Goal: Task Accomplishment & Management: Use online tool/utility

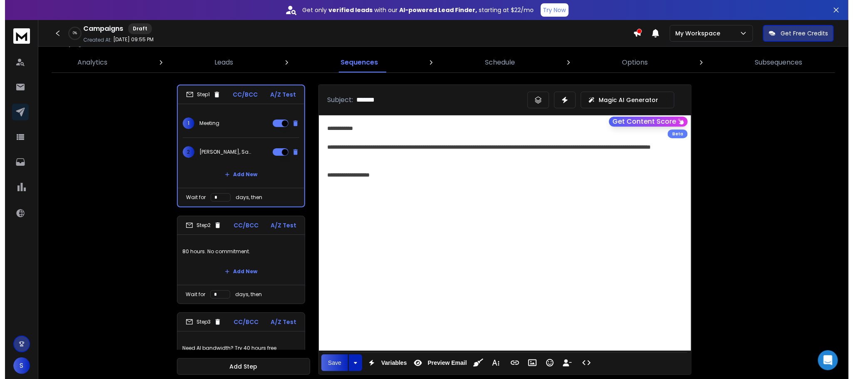
scroll to position [25, 0]
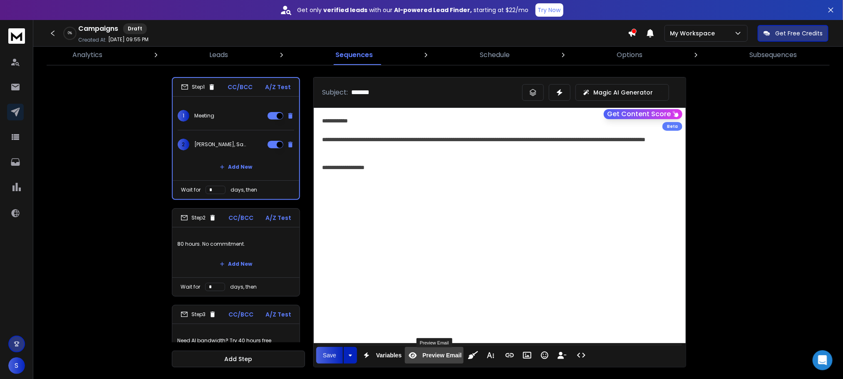
click at [442, 354] on span "Preview Email" at bounding box center [442, 355] width 42 height 7
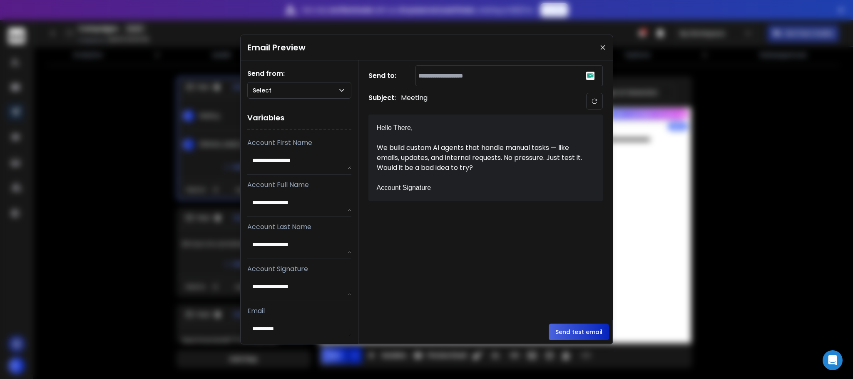
type textarea "********"
type textarea "**********"
type textarea "******"
type textarea "**********"
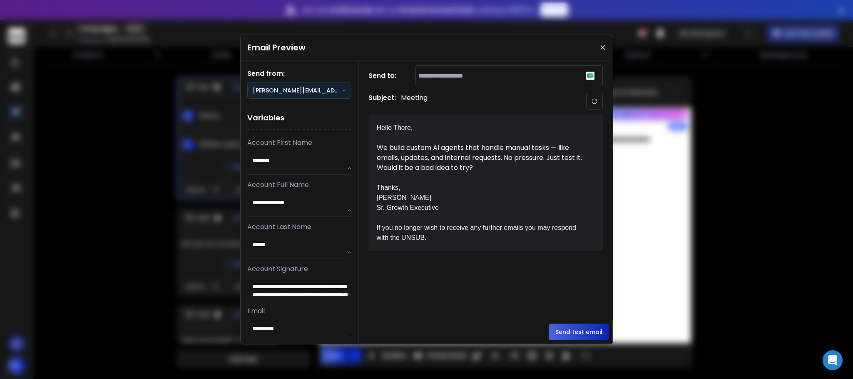
click at [306, 90] on p "[PERSON_NAME][EMAIL_ADDRESS][PERSON_NAME][DOMAIN_NAME]" at bounding box center [298, 90] width 90 height 8
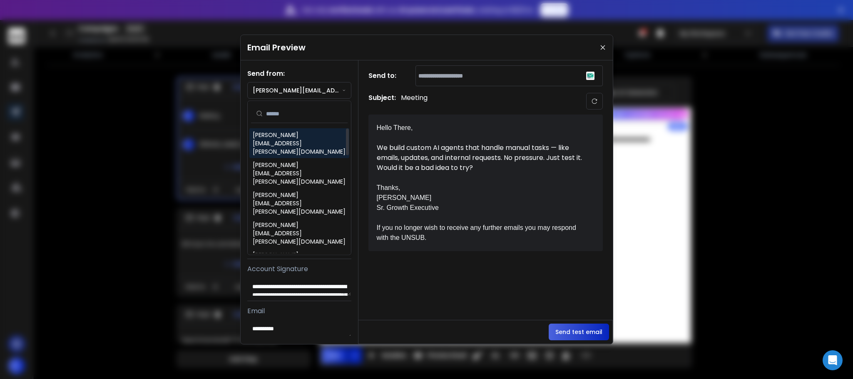
paste input "**********"
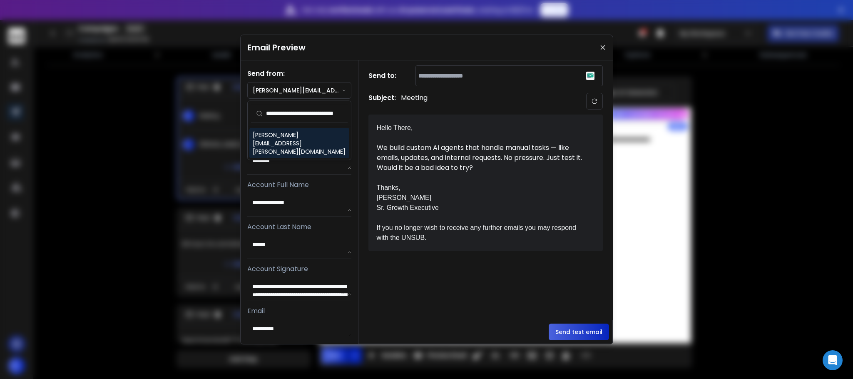
type input "**********"
click at [296, 135] on div "[PERSON_NAME][EMAIL_ADDRESS][PERSON_NAME][DOMAIN_NAME]" at bounding box center [299, 142] width 93 height 25
type textarea "*****"
type textarea "**********"
type textarea "********"
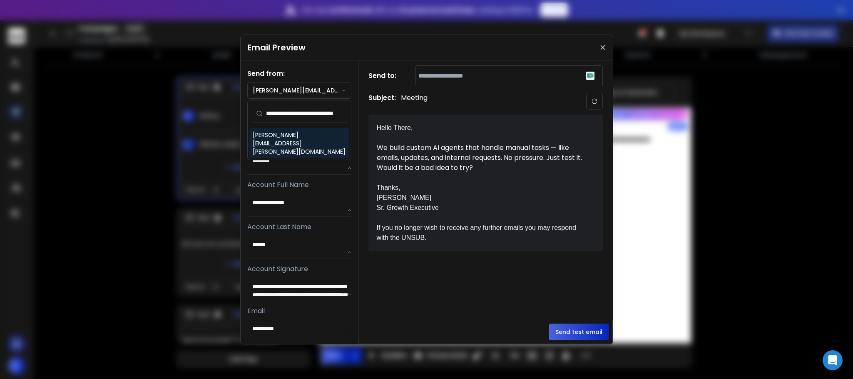
type textarea "**********"
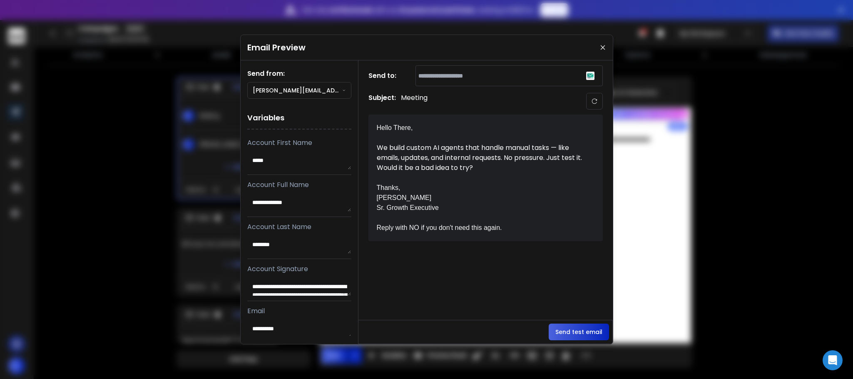
click at [451, 74] on input at bounding box center [508, 75] width 181 height 15
click at [586, 333] on button "Send test email" at bounding box center [578, 331] width 60 height 17
click at [537, 75] on div "[PERSON_NAME][EMAIL_ADDRESS][DOMAIN_NAME]" at bounding box center [506, 75] width 177 height 15
click at [583, 75] on icon at bounding box center [586, 75] width 7 height 7
click at [461, 77] on input at bounding box center [508, 75] width 181 height 15
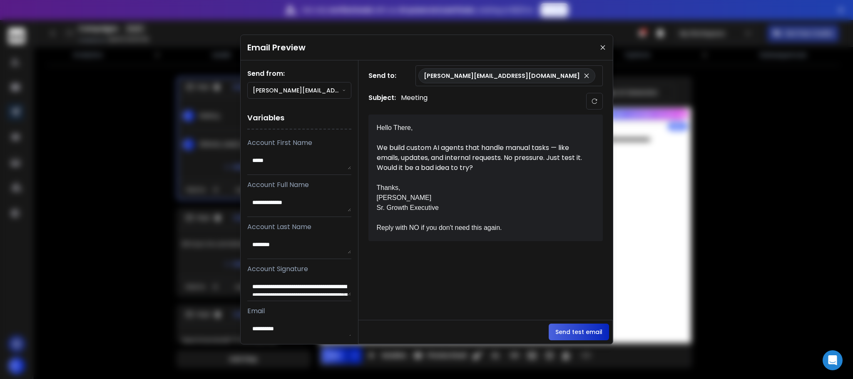
click at [574, 335] on button "Send test email" at bounding box center [578, 331] width 60 height 17
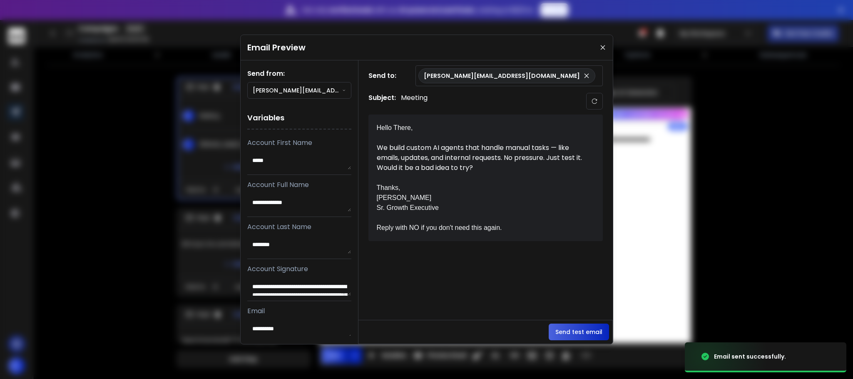
click at [583, 74] on icon at bounding box center [586, 75] width 7 height 7
click at [508, 74] on input at bounding box center [508, 75] width 181 height 15
click at [566, 326] on button "Send test email" at bounding box center [578, 331] width 60 height 17
click at [533, 75] on icon at bounding box center [536, 75] width 7 height 7
click at [512, 75] on input at bounding box center [508, 75] width 181 height 15
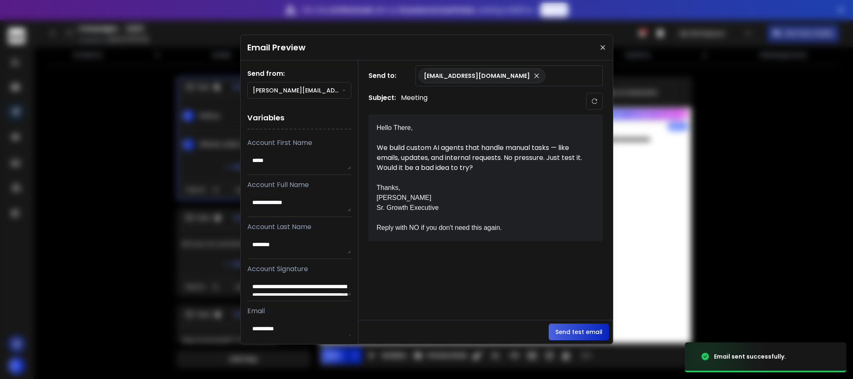
drag, startPoint x: 575, startPoint y: 335, endPoint x: 572, endPoint y: 330, distance: 5.6
click at [576, 336] on button "Send test email" at bounding box center [578, 331] width 60 height 17
click at [533, 77] on icon at bounding box center [536, 75] width 7 height 7
click at [514, 77] on input at bounding box center [508, 75] width 181 height 15
click at [578, 329] on button "Send test email" at bounding box center [578, 331] width 60 height 17
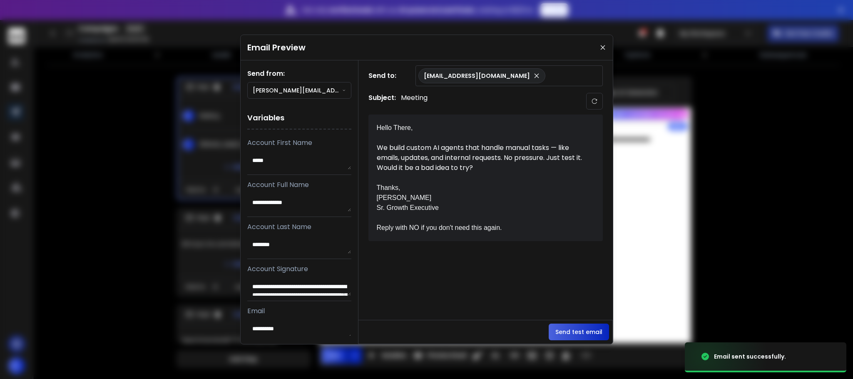
click at [533, 75] on icon at bounding box center [536, 75] width 7 height 7
click at [548, 75] on input at bounding box center [638, 75] width 181 height 15
click at [562, 333] on button "Send test email" at bounding box center [578, 331] width 60 height 17
click at [518, 72] on div "[EMAIL_ADDRESS][DOMAIN_NAME]" at bounding box center [481, 75] width 127 height 15
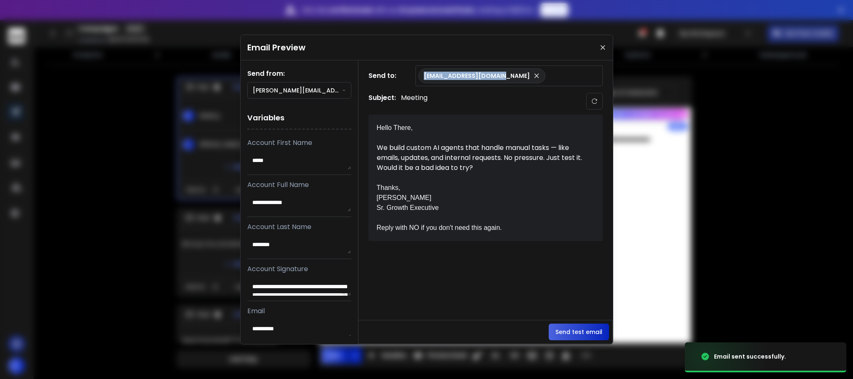
click at [533, 79] on icon at bounding box center [536, 75] width 7 height 7
click at [576, 338] on button "Send test email" at bounding box center [578, 331] width 60 height 17
click at [533, 79] on icon at bounding box center [536, 75] width 7 height 7
click at [548, 79] on input at bounding box center [638, 75] width 181 height 15
click at [582, 325] on button "Send test email" at bounding box center [578, 331] width 60 height 17
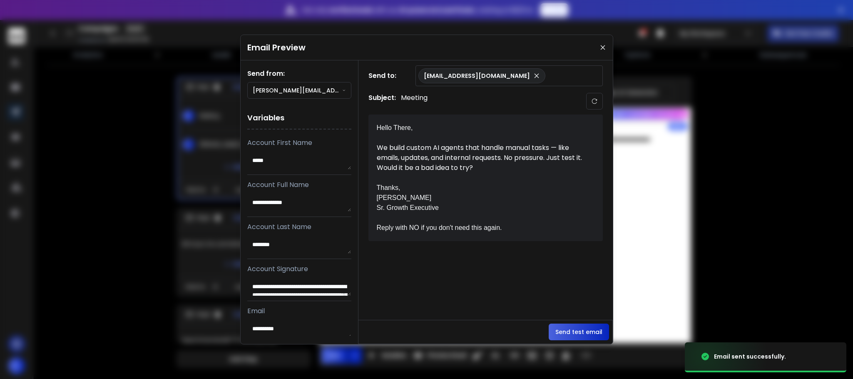
click at [517, 73] on div "[EMAIL_ADDRESS][DOMAIN_NAME]" at bounding box center [481, 75] width 127 height 15
click at [506, 75] on div "[EMAIL_ADDRESS][DOMAIN_NAME]" at bounding box center [481, 75] width 127 height 15
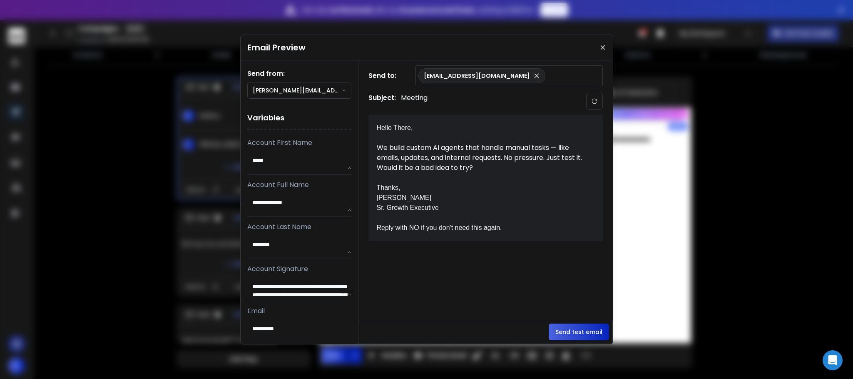
click at [533, 75] on icon at bounding box center [536, 75] width 7 height 7
click at [509, 75] on input at bounding box center [508, 75] width 181 height 15
click at [663, 75] on icon at bounding box center [666, 75] width 7 height 7
click at [484, 77] on input at bounding box center [508, 75] width 181 height 15
click at [591, 328] on button "Send test email" at bounding box center [578, 331] width 60 height 17
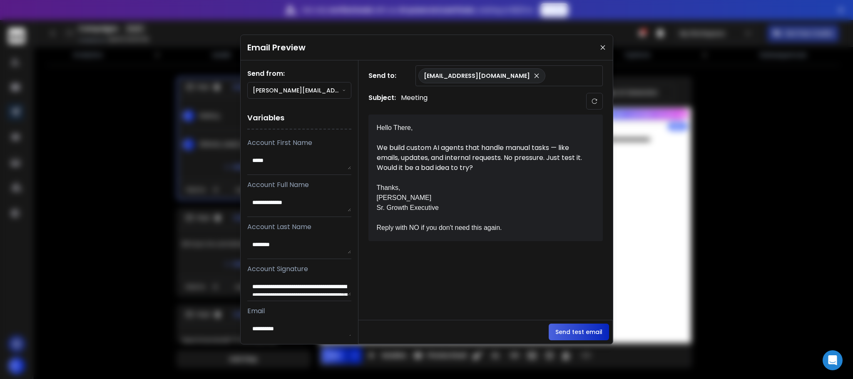
click at [534, 77] on icon at bounding box center [536, 75] width 5 height 5
click at [465, 77] on input at bounding box center [508, 75] width 181 height 15
click at [564, 327] on button "Send test email" at bounding box center [578, 331] width 60 height 17
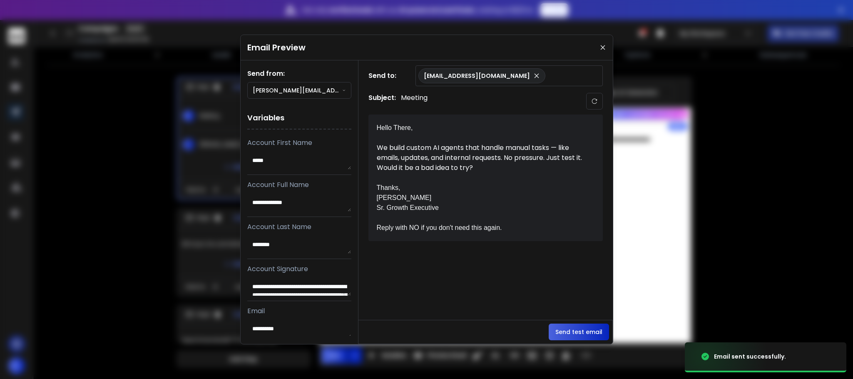
click at [533, 74] on icon at bounding box center [536, 75] width 7 height 7
click at [510, 74] on input at bounding box center [508, 75] width 181 height 15
click at [573, 329] on button "Send test email" at bounding box center [578, 331] width 60 height 17
click at [583, 75] on icon at bounding box center [586, 75] width 7 height 7
click at [515, 75] on input at bounding box center [508, 75] width 181 height 15
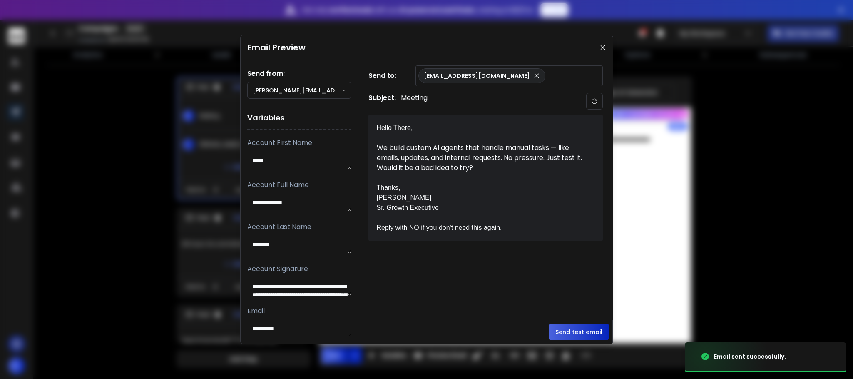
click at [574, 331] on button "Send test email" at bounding box center [578, 331] width 60 height 17
click at [533, 75] on icon at bounding box center [536, 75] width 7 height 7
click at [511, 75] on input at bounding box center [508, 75] width 181 height 15
click at [563, 338] on button "Send test email" at bounding box center [578, 331] width 60 height 17
click at [584, 75] on icon at bounding box center [586, 75] width 5 height 5
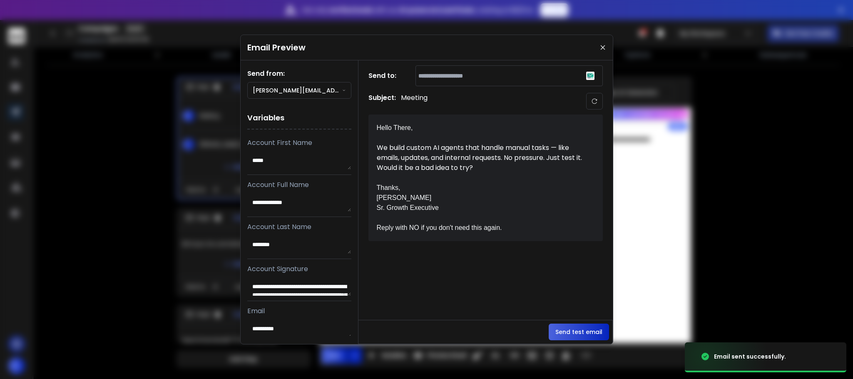
click at [554, 75] on input at bounding box center [508, 75] width 181 height 15
click at [576, 328] on button "Send test email" at bounding box center [578, 331] width 60 height 17
click at [633, 75] on icon at bounding box center [636, 75] width 7 height 7
click at [648, 75] on input at bounding box center [738, 75] width 181 height 15
click at [568, 332] on button "Send test email" at bounding box center [578, 331] width 60 height 17
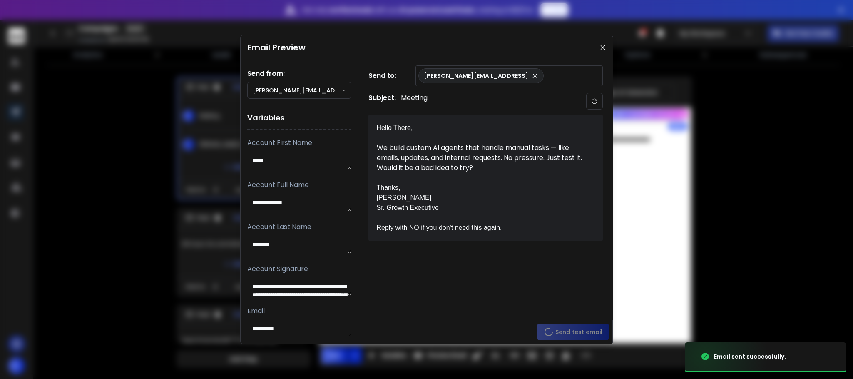
click at [531, 77] on icon at bounding box center [534, 75] width 7 height 7
click at [547, 77] on input at bounding box center [637, 75] width 181 height 15
click at [579, 339] on button "Send test email" at bounding box center [578, 331] width 60 height 17
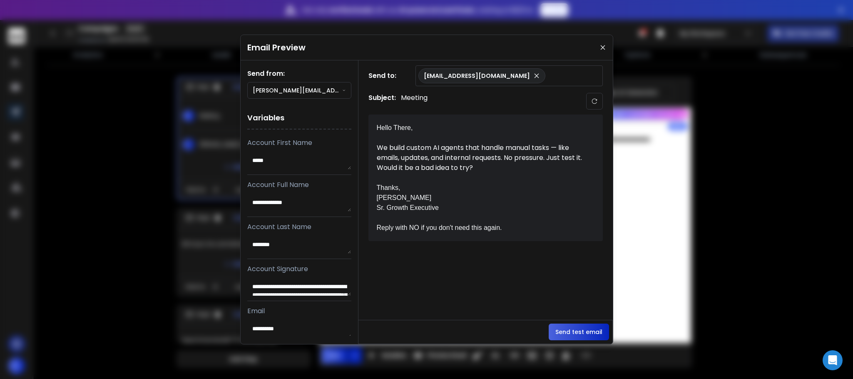
click at [533, 77] on icon at bounding box center [536, 75] width 7 height 7
click at [533, 72] on icon at bounding box center [536, 75] width 7 height 7
click at [548, 72] on input at bounding box center [638, 75] width 181 height 15
click at [596, 332] on button "Send test email" at bounding box center [578, 331] width 60 height 17
click at [584, 77] on icon at bounding box center [586, 75] width 5 height 5
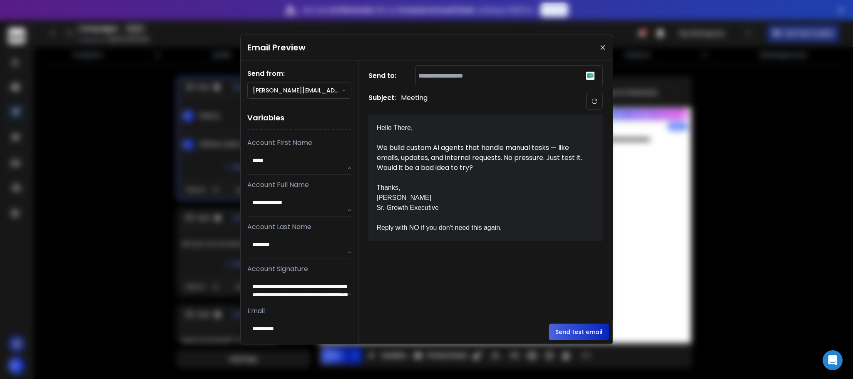
drag, startPoint x: 507, startPoint y: 77, endPoint x: 511, endPoint y: 91, distance: 14.2
click at [506, 75] on input at bounding box center [508, 75] width 181 height 15
click at [602, 341] on div "Send test email" at bounding box center [485, 332] width 254 height 24
click at [596, 330] on button "Send test email" at bounding box center [578, 331] width 60 height 17
click at [533, 76] on icon at bounding box center [536, 75] width 7 height 7
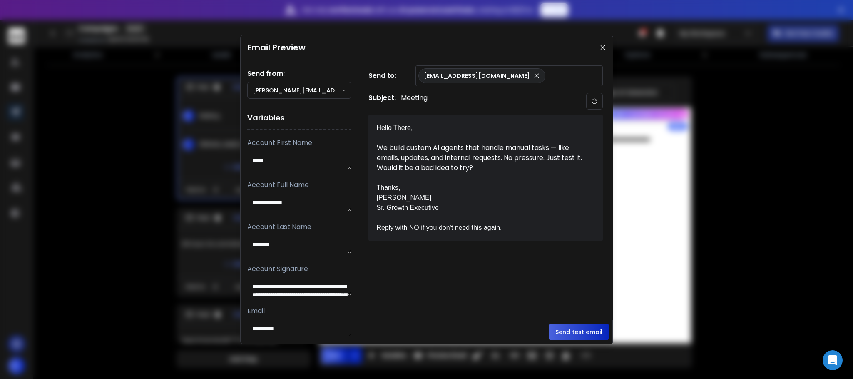
click at [583, 336] on button "Send test email" at bounding box center [578, 331] width 60 height 17
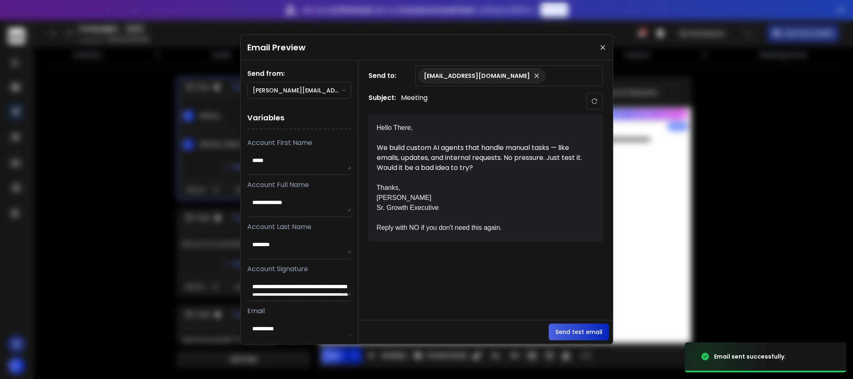
click at [540, 77] on icon at bounding box center [536, 75] width 7 height 7
click at [558, 77] on input at bounding box center [638, 75] width 181 height 15
click at [518, 84] on div at bounding box center [508, 75] width 187 height 21
click at [517, 79] on input at bounding box center [508, 75] width 181 height 15
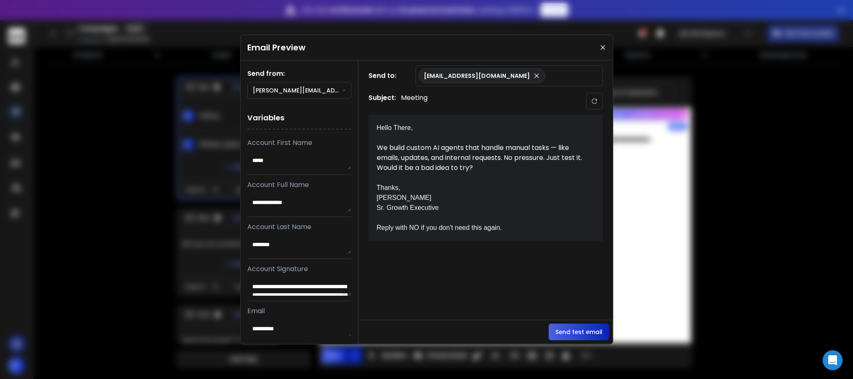
click at [564, 325] on button "Send test email" at bounding box center [578, 331] width 60 height 17
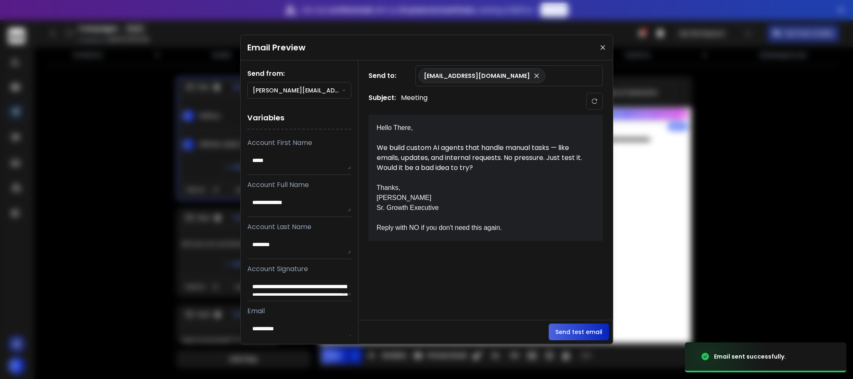
click at [533, 78] on icon at bounding box center [536, 75] width 7 height 7
click at [526, 78] on div at bounding box center [508, 75] width 187 height 21
click at [572, 328] on button "Send test email" at bounding box center [578, 331] width 60 height 17
click at [532, 78] on div "[EMAIL_ADDRESS][DOMAIN_NAME]" at bounding box center [481, 75] width 127 height 15
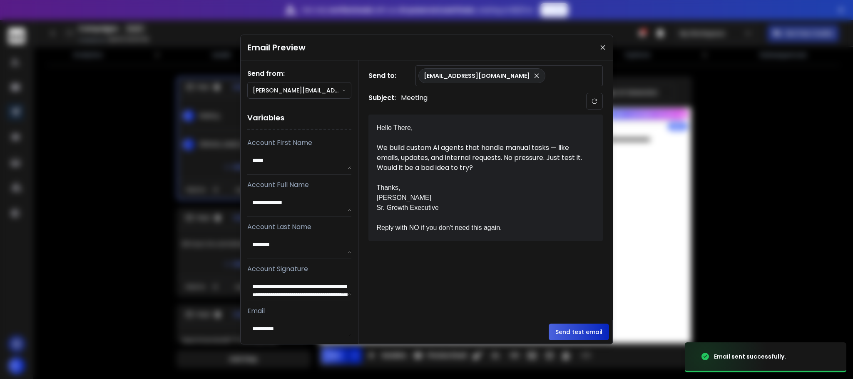
click at [532, 77] on div "[EMAIL_ADDRESS][DOMAIN_NAME]" at bounding box center [481, 75] width 127 height 15
click at [533, 74] on icon at bounding box center [536, 75] width 7 height 7
click at [529, 74] on input at bounding box center [508, 75] width 181 height 15
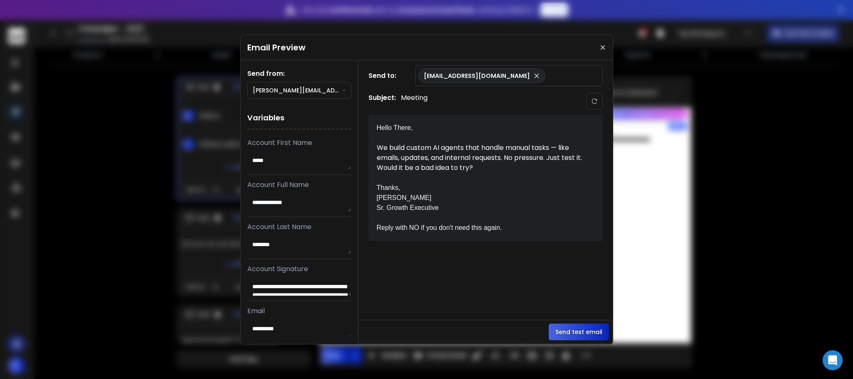
click at [581, 335] on button "Send test email" at bounding box center [578, 331] width 60 height 17
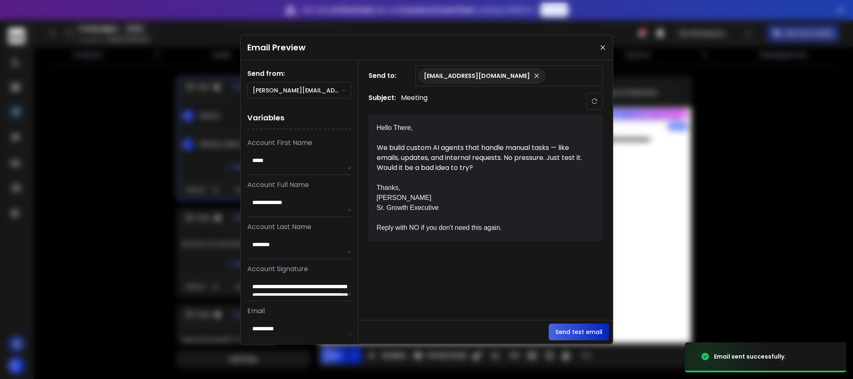
click at [533, 78] on icon at bounding box center [536, 75] width 7 height 7
click at [548, 78] on input at bounding box center [638, 75] width 181 height 15
click at [571, 331] on button "Send test email" at bounding box center [578, 331] width 60 height 17
click at [583, 76] on icon at bounding box center [586, 75] width 7 height 7
click at [522, 76] on input at bounding box center [508, 75] width 181 height 15
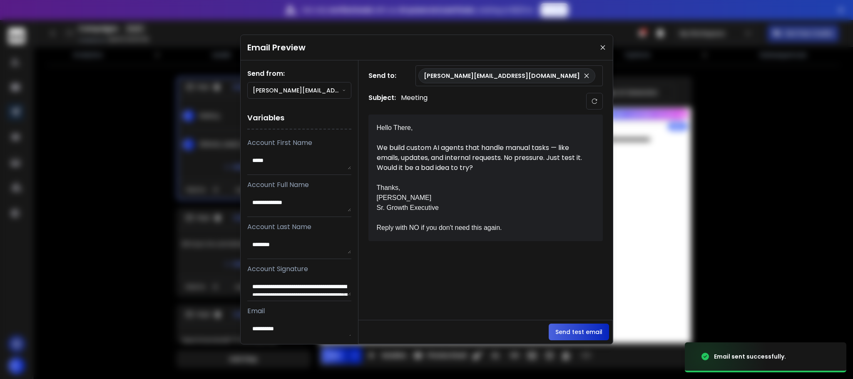
click at [582, 335] on button "Send test email" at bounding box center [578, 331] width 60 height 17
click at [583, 74] on icon at bounding box center [586, 75] width 7 height 7
click at [598, 74] on input at bounding box center [688, 75] width 181 height 15
click at [561, 333] on button "Send test email" at bounding box center [578, 331] width 60 height 17
click at [511, 79] on div "[PERSON_NAME][EMAIL_ADDRESS][DOMAIN_NAME]" at bounding box center [506, 75] width 177 height 15
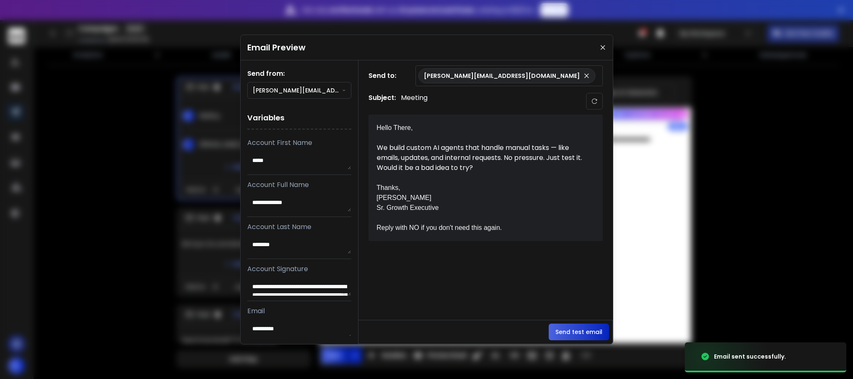
click at [511, 79] on div "[PERSON_NAME][EMAIL_ADDRESS][DOMAIN_NAME]" at bounding box center [506, 75] width 177 height 15
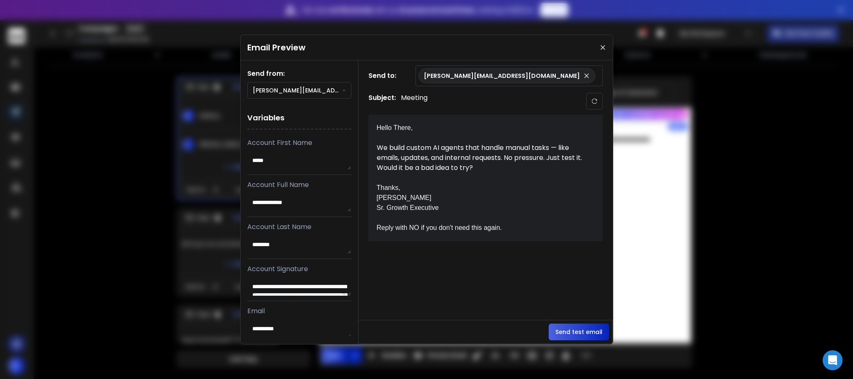
click at [584, 75] on icon at bounding box center [586, 75] width 5 height 5
click at [516, 75] on input at bounding box center [508, 75] width 181 height 15
drag, startPoint x: 588, startPoint y: 327, endPoint x: 581, endPoint y: 323, distance: 8.0
click at [587, 326] on button "Send test email" at bounding box center [578, 331] width 60 height 17
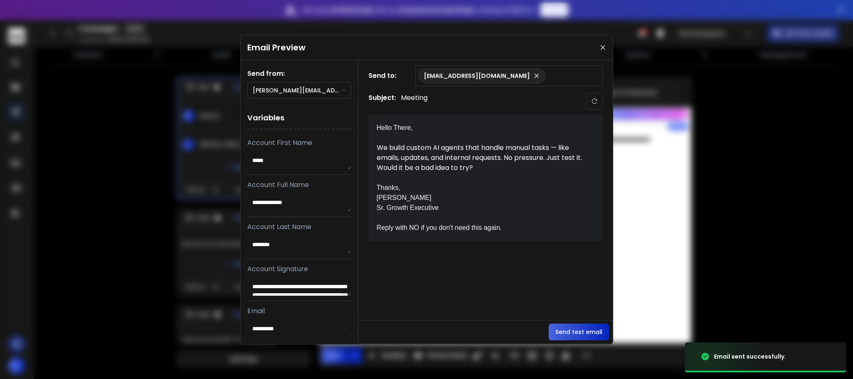
click at [534, 77] on icon at bounding box center [536, 75] width 5 height 5
click at [548, 77] on input at bounding box center [638, 75] width 181 height 15
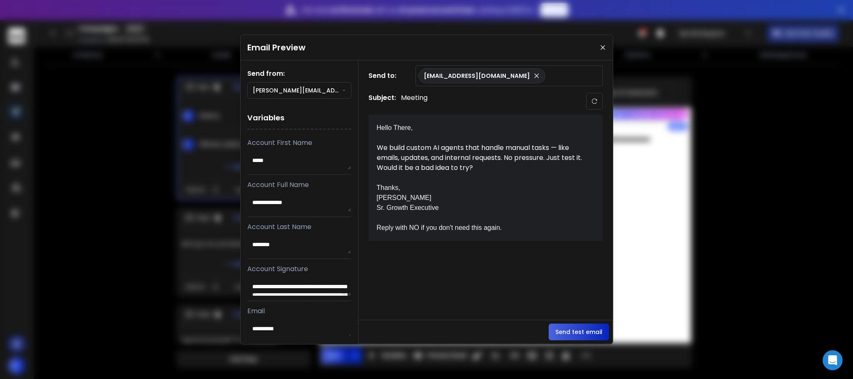
click at [592, 341] on div "Send test email" at bounding box center [485, 332] width 254 height 24
click at [592, 337] on button "Send test email" at bounding box center [578, 331] width 60 height 17
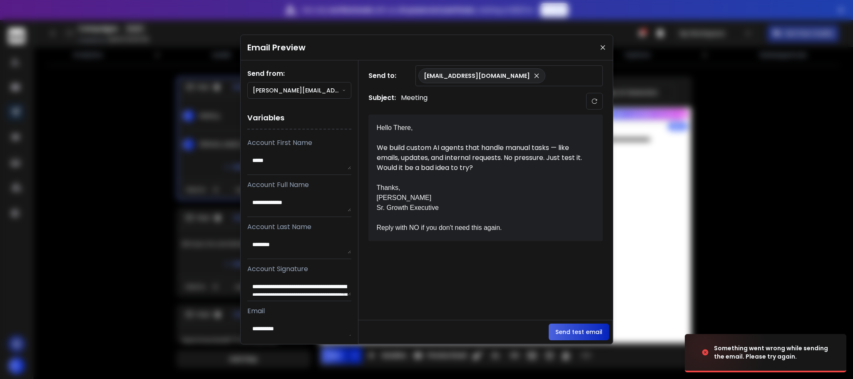
click at [507, 79] on div "[EMAIL_ADDRESS][DOMAIN_NAME]" at bounding box center [481, 75] width 127 height 15
click at [533, 74] on icon at bounding box center [536, 75] width 7 height 7
click at [548, 74] on input at bounding box center [638, 75] width 181 height 15
click at [587, 330] on button "Send test email" at bounding box center [578, 331] width 60 height 17
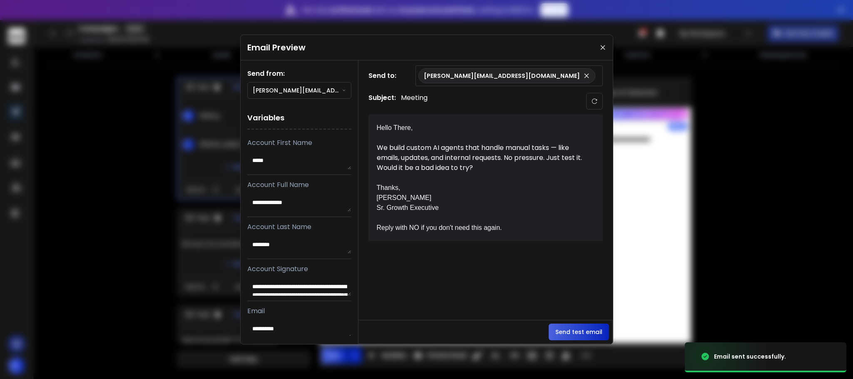
click at [584, 74] on icon at bounding box center [586, 75] width 5 height 5
click at [598, 74] on input at bounding box center [688, 75] width 181 height 15
click at [573, 333] on button "Send test email" at bounding box center [578, 331] width 60 height 17
click at [534, 76] on icon at bounding box center [536, 75] width 5 height 5
click at [548, 76] on input at bounding box center [638, 75] width 181 height 15
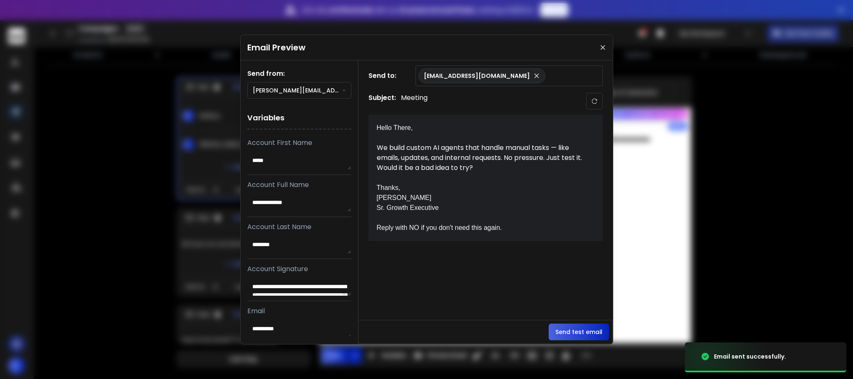
click at [572, 336] on button "Send test email" at bounding box center [578, 331] width 60 height 17
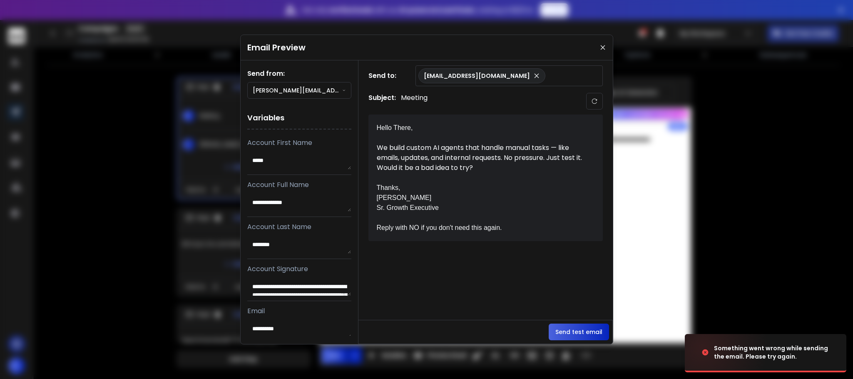
click at [534, 75] on icon at bounding box center [536, 75] width 5 height 5
click at [494, 75] on input at bounding box center [508, 75] width 181 height 15
click at [590, 333] on button "Send test email" at bounding box center [578, 331] width 60 height 17
click at [583, 77] on icon at bounding box center [586, 75] width 7 height 7
click at [489, 77] on input at bounding box center [508, 75] width 181 height 15
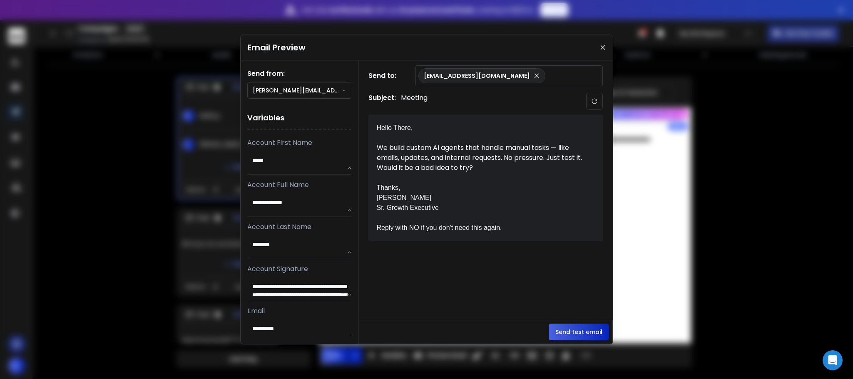
click at [568, 327] on button "Send test email" at bounding box center [578, 331] width 60 height 17
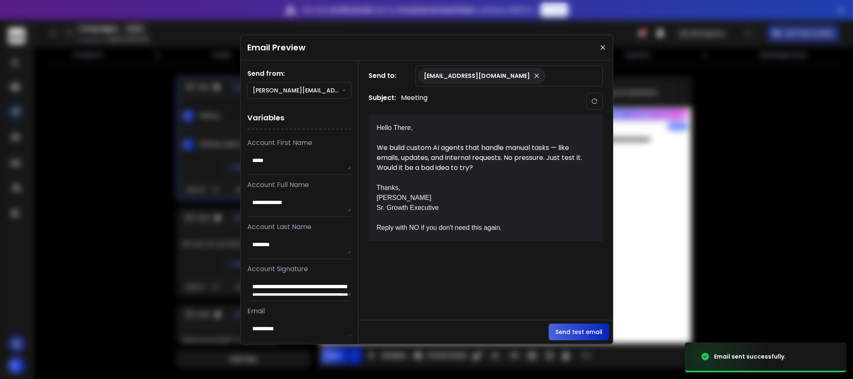
click at [521, 72] on div "[EMAIL_ADDRESS][DOMAIN_NAME]" at bounding box center [481, 75] width 127 height 15
click at [533, 77] on icon at bounding box center [536, 75] width 7 height 7
click at [528, 77] on input at bounding box center [508, 75] width 181 height 15
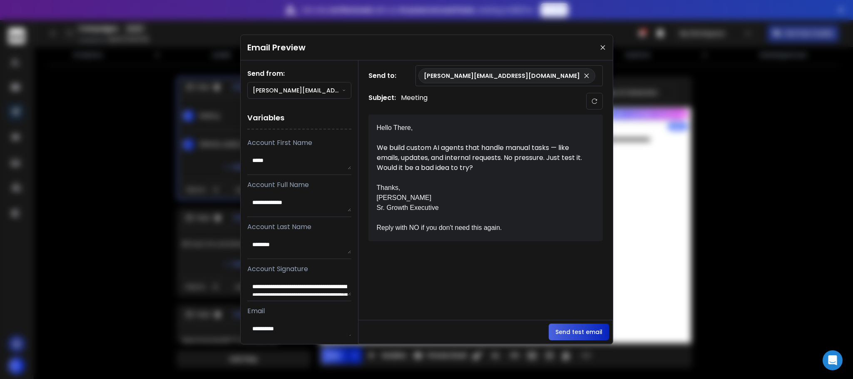
click at [567, 334] on button "Send test email" at bounding box center [578, 331] width 60 height 17
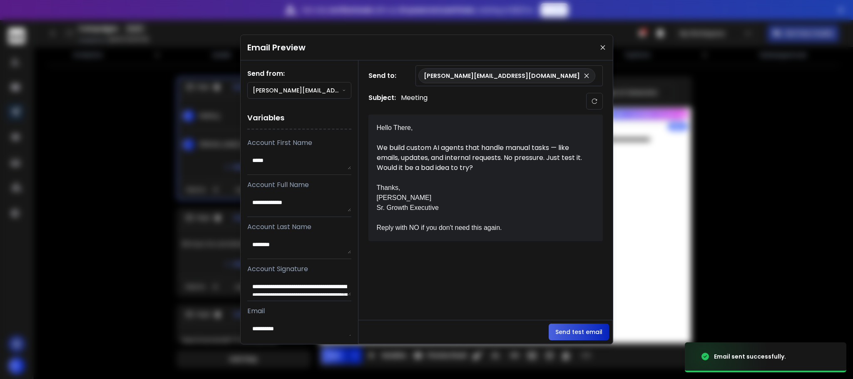
click at [491, 80] on div "[PERSON_NAME][EMAIL_ADDRESS][DOMAIN_NAME]" at bounding box center [506, 75] width 177 height 15
click at [583, 76] on icon at bounding box center [586, 75] width 7 height 7
click at [586, 327] on button "Send test email" at bounding box center [578, 331] width 60 height 17
click at [533, 78] on icon at bounding box center [536, 75] width 7 height 7
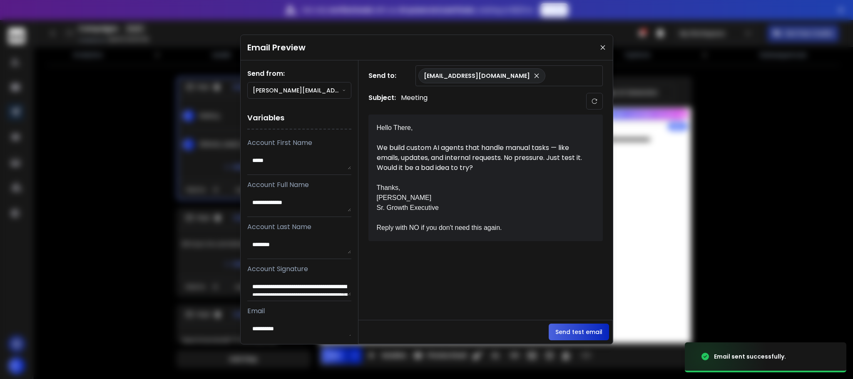
click at [548, 78] on input at bounding box center [638, 75] width 181 height 15
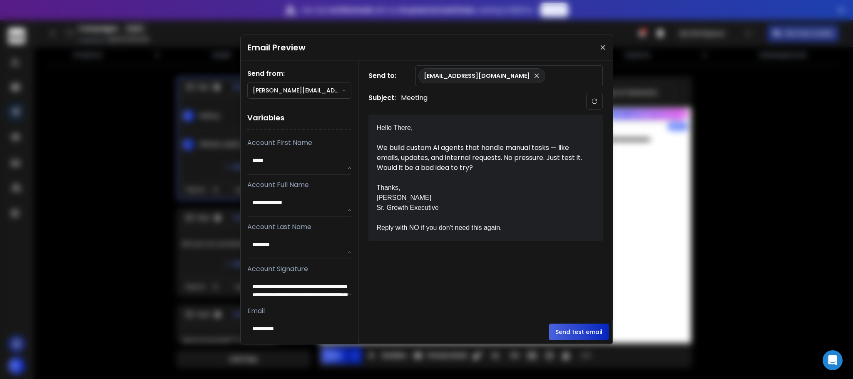
click at [587, 340] on div "Send test email" at bounding box center [485, 332] width 254 height 24
click at [587, 338] on button "Send test email" at bounding box center [578, 331] width 60 height 17
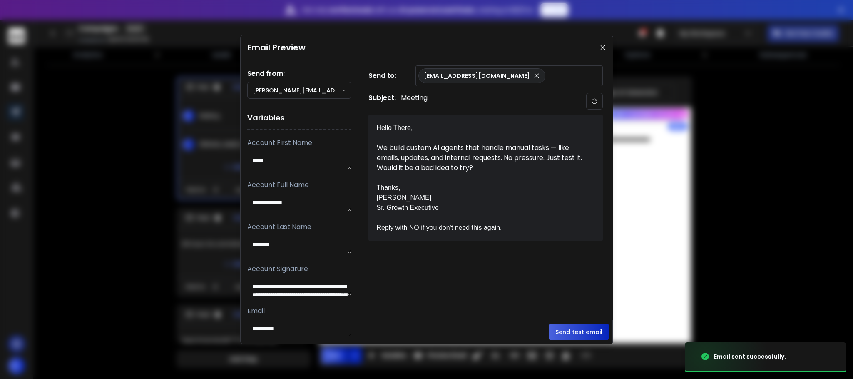
click at [533, 78] on icon at bounding box center [536, 75] width 7 height 7
click at [501, 78] on input at bounding box center [508, 75] width 181 height 15
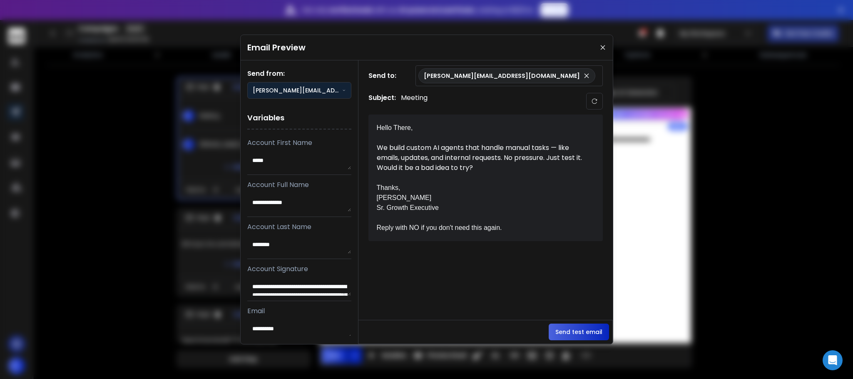
click at [320, 90] on p "[PERSON_NAME][EMAIL_ADDRESS][PERSON_NAME][DOMAIN_NAME]" at bounding box center [298, 90] width 90 height 8
type input "**********"
click at [323, 66] on div "**********" at bounding box center [427, 202] width 372 height 284
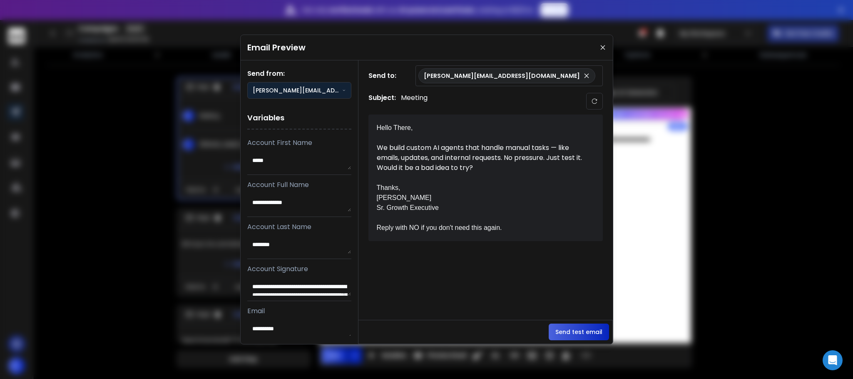
click at [323, 83] on button "[PERSON_NAME][EMAIL_ADDRESS][PERSON_NAME][DOMAIN_NAME]" at bounding box center [299, 90] width 104 height 17
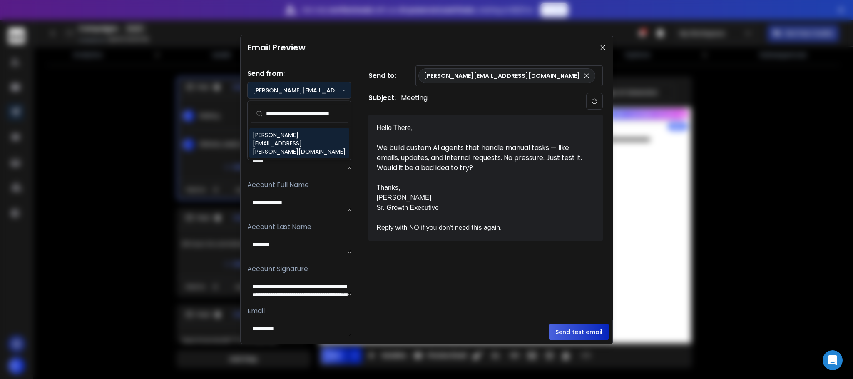
scroll to position [0, 16]
type input "**********"
click at [311, 132] on div "[PERSON_NAME][EMAIL_ADDRESS][PERSON_NAME][DOMAIN_NAME]" at bounding box center [299, 142] width 93 height 25
type textarea "*****"
type textarea "**********"
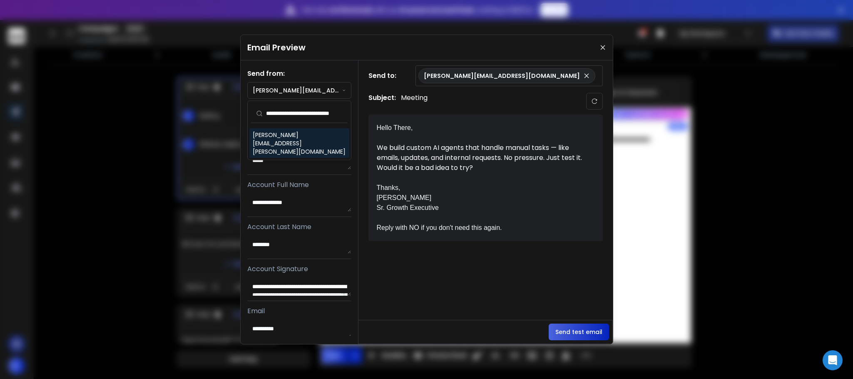
type textarea "******"
type textarea "**********"
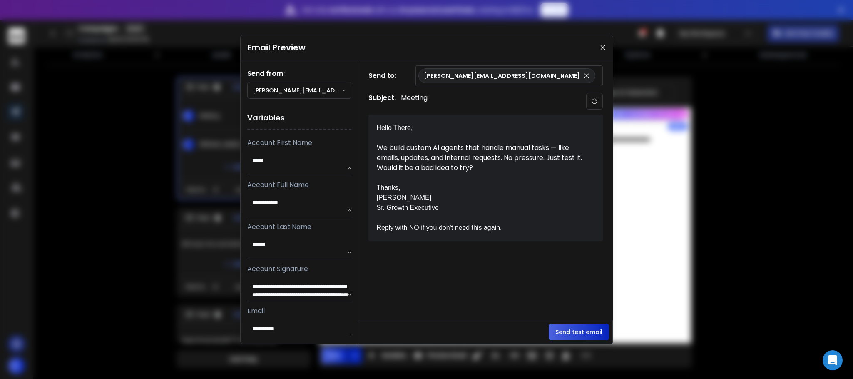
click at [583, 75] on icon at bounding box center [586, 75] width 7 height 7
click at [489, 75] on input at bounding box center [508, 75] width 181 height 15
click at [576, 333] on button "Send test email" at bounding box center [578, 331] width 60 height 17
click at [634, 75] on icon at bounding box center [636, 75] width 5 height 5
click at [648, 74] on input at bounding box center [738, 75] width 181 height 15
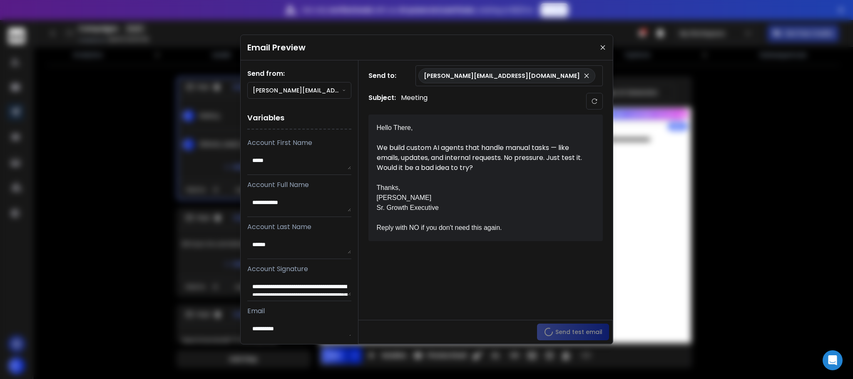
click at [581, 328] on div "Send test email" at bounding box center [485, 332] width 254 height 24
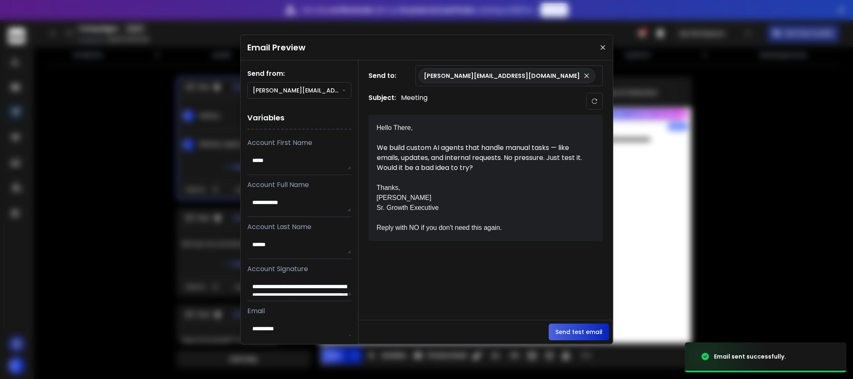
click at [581, 330] on button "Send test email" at bounding box center [578, 331] width 60 height 17
click at [583, 79] on icon at bounding box center [586, 75] width 7 height 7
click at [520, 79] on input at bounding box center [508, 75] width 181 height 15
click at [571, 335] on button "Send test email" at bounding box center [578, 331] width 60 height 17
click at [583, 74] on icon at bounding box center [586, 75] width 7 height 7
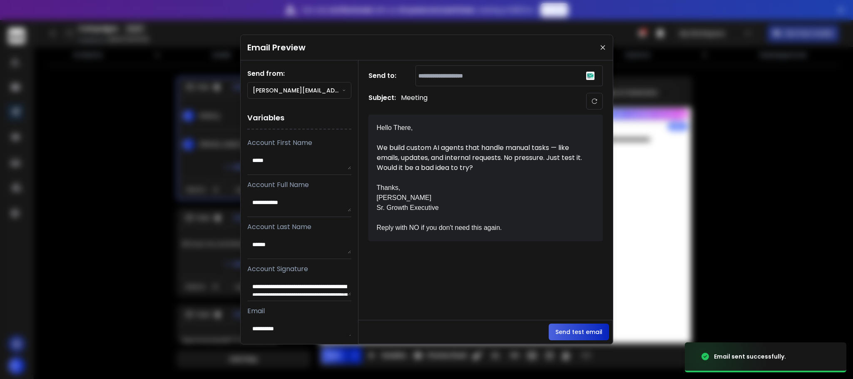
click at [507, 74] on input at bounding box center [508, 75] width 181 height 15
click at [574, 323] on button "Send test email" at bounding box center [578, 331] width 60 height 17
click at [533, 75] on icon at bounding box center [536, 75] width 7 height 7
click at [484, 75] on input at bounding box center [508, 75] width 181 height 15
click at [572, 325] on button "Send test email" at bounding box center [578, 331] width 60 height 17
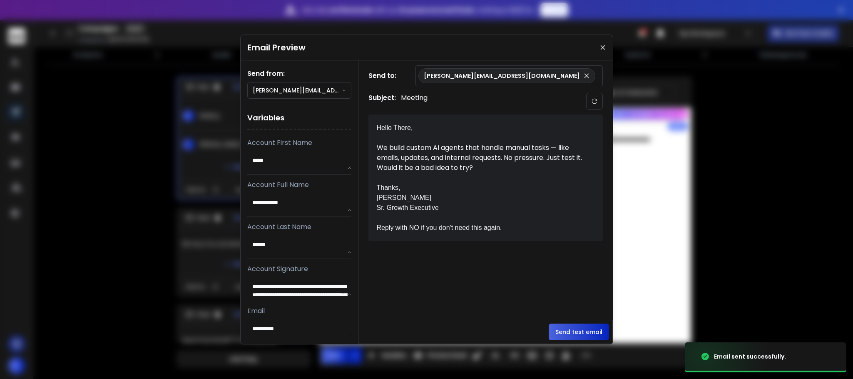
click at [584, 74] on icon at bounding box center [586, 75] width 5 height 5
click at [481, 74] on input at bounding box center [508, 75] width 181 height 15
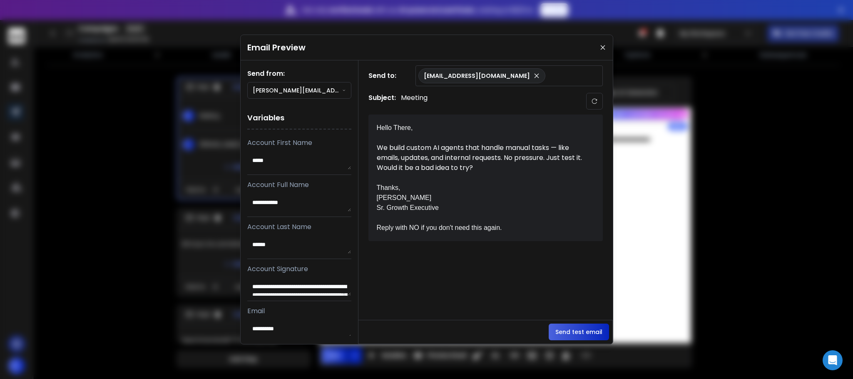
click at [589, 328] on button "Send test email" at bounding box center [578, 331] width 60 height 17
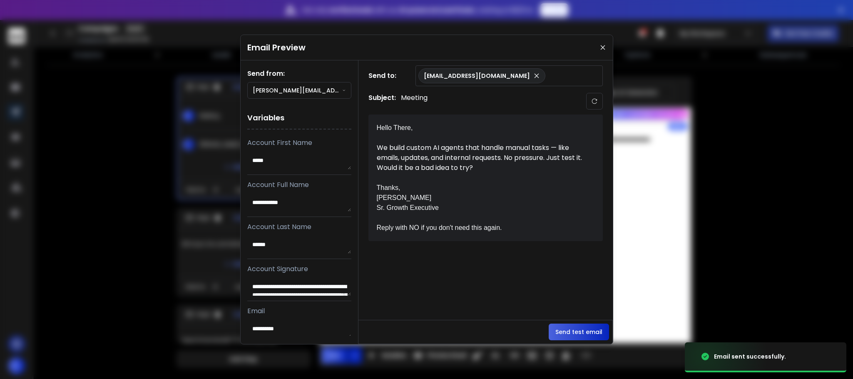
click at [533, 75] on icon at bounding box center [536, 75] width 7 height 7
click at [548, 75] on input at bounding box center [638, 75] width 181 height 15
click at [571, 328] on button "Send test email" at bounding box center [578, 331] width 60 height 17
click at [633, 75] on icon at bounding box center [636, 75] width 7 height 7
click at [648, 75] on input at bounding box center [738, 75] width 181 height 15
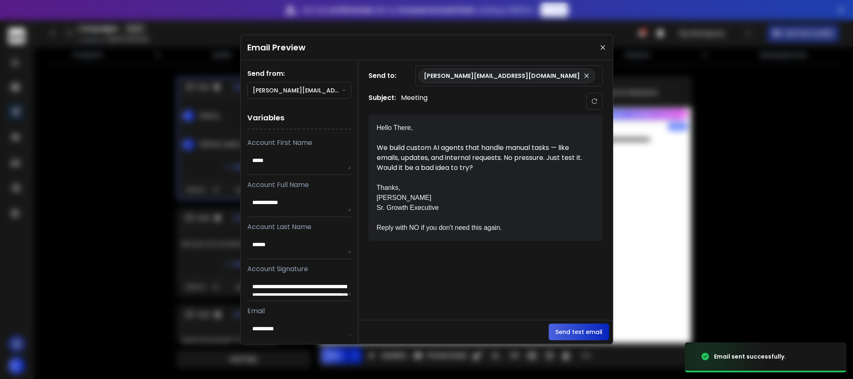
click at [572, 337] on button "Send test email" at bounding box center [578, 331] width 60 height 17
click at [583, 77] on icon at bounding box center [586, 75] width 7 height 7
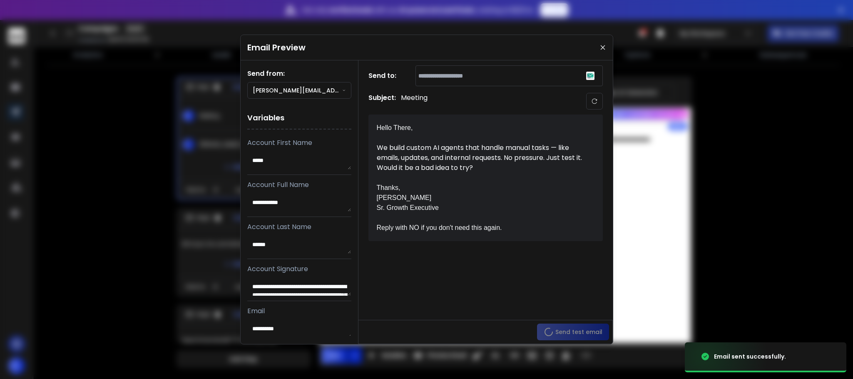
click at [522, 77] on input at bounding box center [508, 75] width 181 height 15
click at [577, 334] on button "Send test email" at bounding box center [578, 331] width 60 height 17
click at [540, 78] on icon at bounding box center [536, 75] width 7 height 7
click at [562, 78] on input at bounding box center [508, 75] width 181 height 15
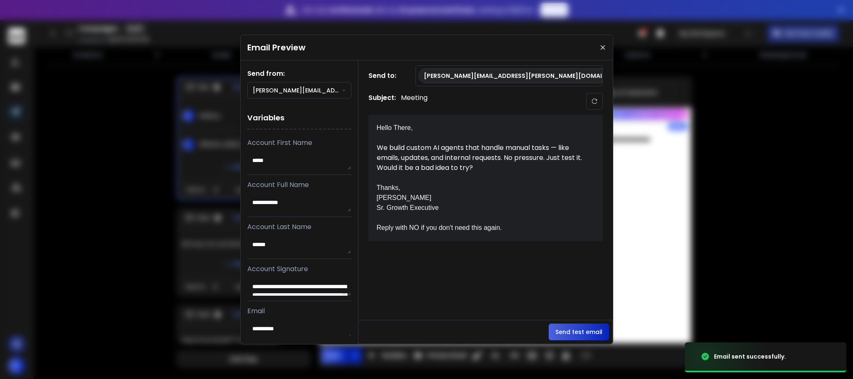
click at [580, 346] on div "**********" at bounding box center [426, 189] width 853 height 327
click at [589, 333] on button "Send test email" at bounding box center [578, 331] width 60 height 17
click at [633, 78] on icon at bounding box center [636, 75] width 7 height 7
click at [511, 78] on input at bounding box center [508, 75] width 181 height 15
click at [561, 315] on div "Send to: [PERSON_NAME][EMAIL_ADDRESS][DOMAIN_NAME] Subject: Meeting Hello There…" at bounding box center [485, 202] width 255 height 284
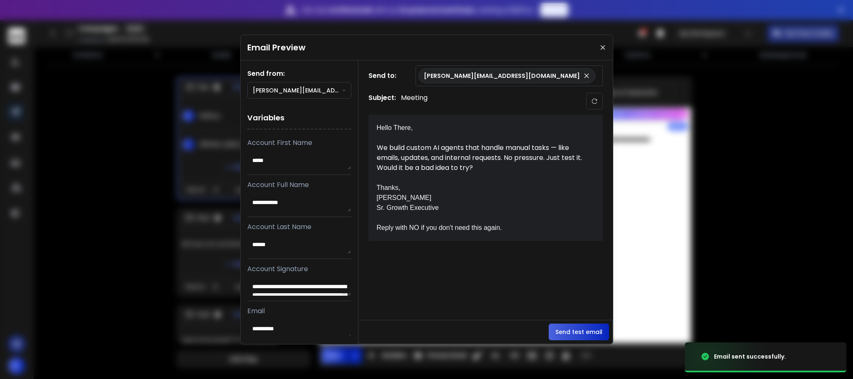
click at [561, 325] on button "Send test email" at bounding box center [578, 331] width 60 height 17
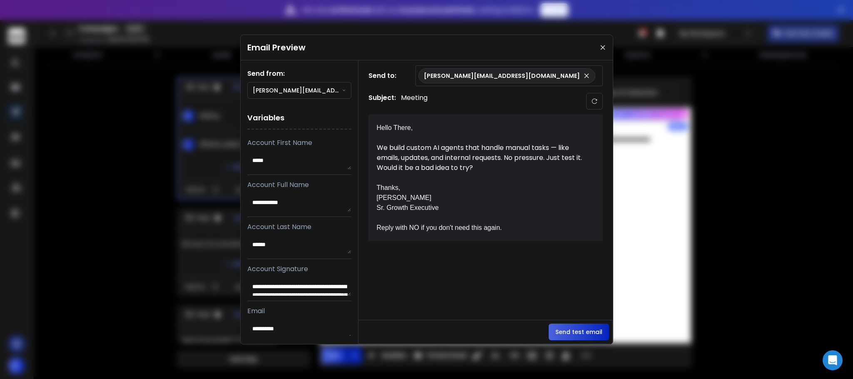
click at [583, 77] on icon at bounding box center [586, 75] width 7 height 7
click at [598, 77] on input at bounding box center [688, 75] width 181 height 15
click at [579, 340] on button "Send test email" at bounding box center [578, 331] width 60 height 17
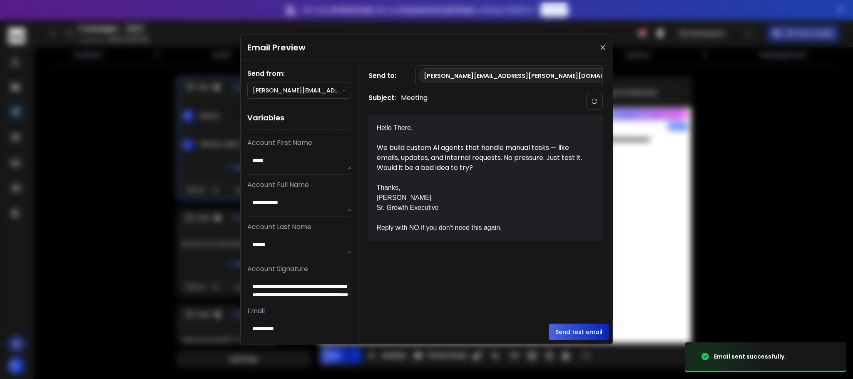
click at [633, 77] on icon at bounding box center [636, 75] width 7 height 7
click at [501, 77] on div at bounding box center [508, 75] width 187 height 21
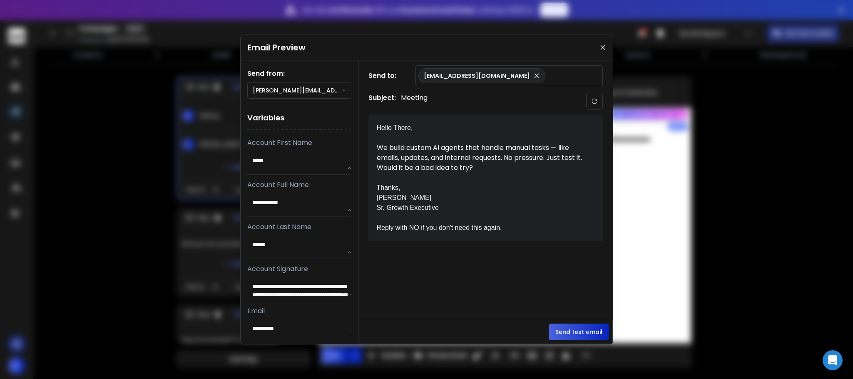
click at [591, 329] on button "Send test email" at bounding box center [578, 331] width 60 height 17
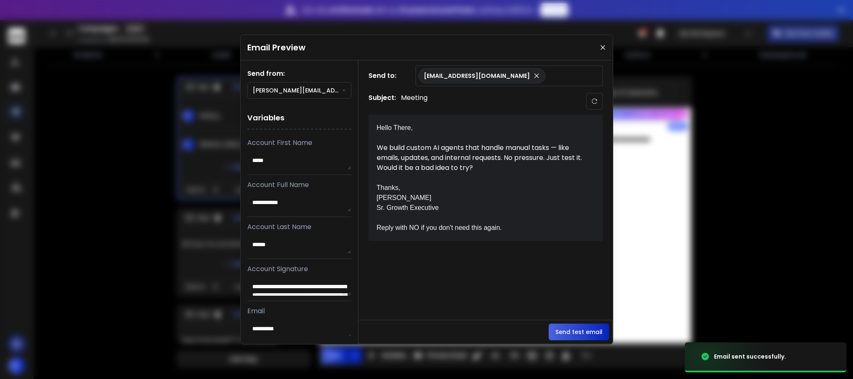
click at [487, 74] on div "[EMAIL_ADDRESS][DOMAIN_NAME]" at bounding box center [481, 75] width 127 height 15
click at [498, 82] on div "[EMAIL_ADDRESS][DOMAIN_NAME]" at bounding box center [508, 75] width 187 height 21
click at [533, 79] on icon at bounding box center [536, 75] width 7 height 7
click at [494, 79] on input at bounding box center [508, 75] width 181 height 15
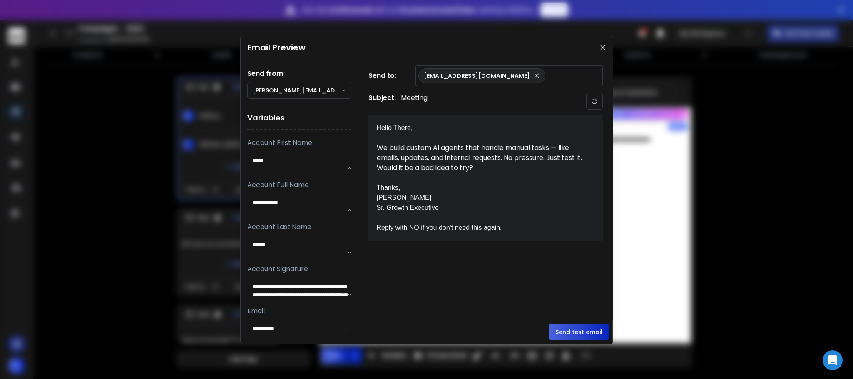
click at [588, 336] on button "Send test email" at bounding box center [578, 331] width 60 height 17
click at [534, 77] on icon at bounding box center [536, 75] width 5 height 5
click at [489, 77] on input at bounding box center [508, 75] width 181 height 15
click at [593, 326] on button "Send test email" at bounding box center [578, 331] width 60 height 17
click at [523, 75] on div "[PERSON_NAME][EMAIL_ADDRESS][PERSON_NAME][DOMAIN_NAME]" at bounding box center [531, 75] width 227 height 15
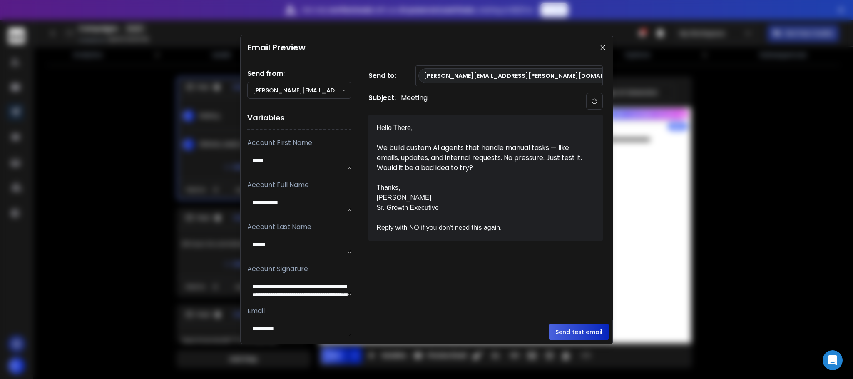
click at [633, 74] on icon at bounding box center [636, 75] width 7 height 7
click at [648, 74] on input at bounding box center [738, 75] width 181 height 15
click at [580, 327] on button "Send test email" at bounding box center [578, 331] width 60 height 17
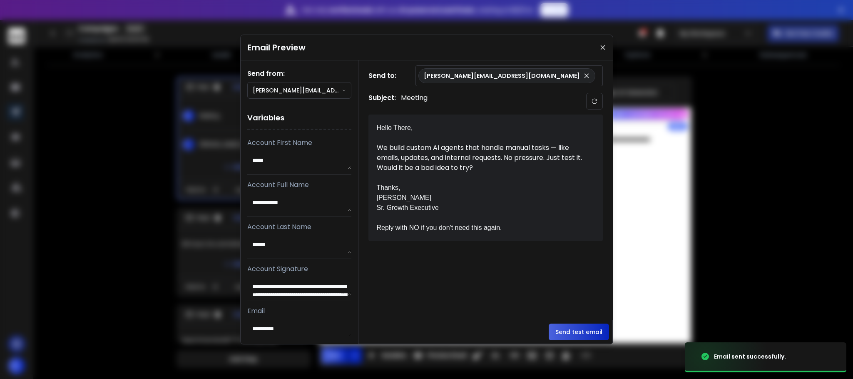
click at [583, 76] on icon at bounding box center [586, 75] width 7 height 7
click at [598, 76] on input at bounding box center [688, 75] width 181 height 15
click at [568, 330] on button "Send test email" at bounding box center [578, 331] width 60 height 17
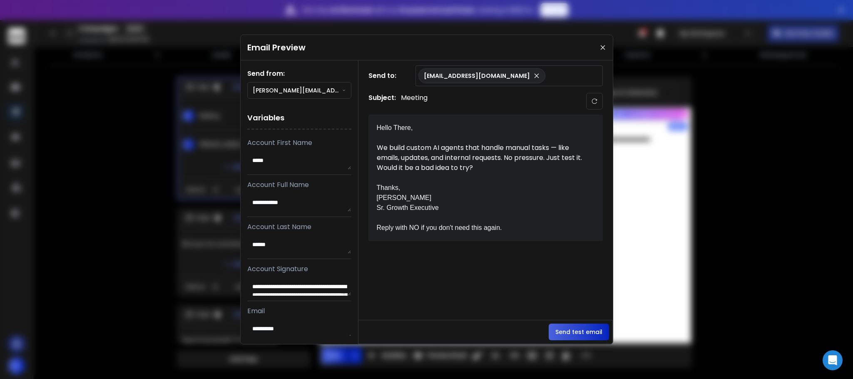
click at [533, 79] on icon at bounding box center [536, 75] width 7 height 7
click at [489, 79] on input at bounding box center [508, 75] width 181 height 15
click at [570, 330] on button "Send test email" at bounding box center [578, 331] width 60 height 17
click at [635, 74] on icon at bounding box center [638, 75] width 7 height 7
click at [542, 74] on input at bounding box center [508, 75] width 181 height 15
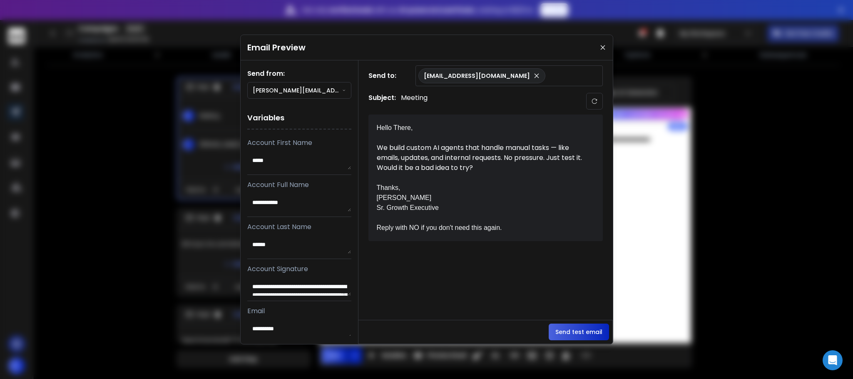
click at [585, 330] on button "Send test email" at bounding box center [578, 331] width 60 height 17
click at [485, 74] on div "[EMAIL_ADDRESS][DOMAIN_NAME]" at bounding box center [481, 75] width 127 height 15
click at [533, 77] on icon at bounding box center [536, 75] width 7 height 7
click at [479, 77] on input at bounding box center [508, 75] width 181 height 15
drag, startPoint x: 577, startPoint y: 338, endPoint x: 576, endPoint y: 330, distance: 8.1
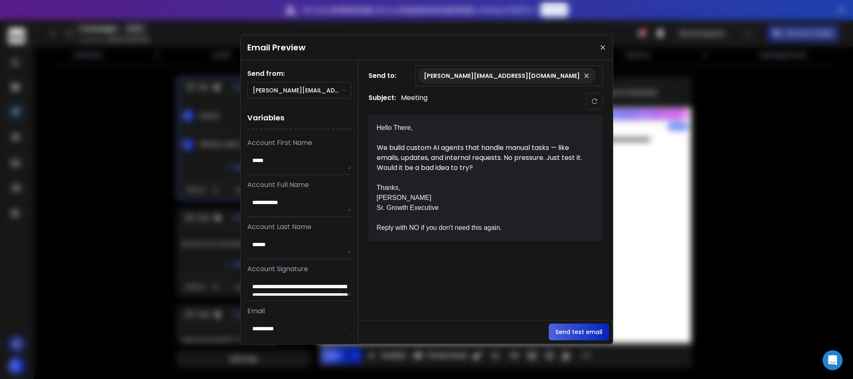
click at [578, 338] on button "Send test email" at bounding box center [578, 331] width 60 height 17
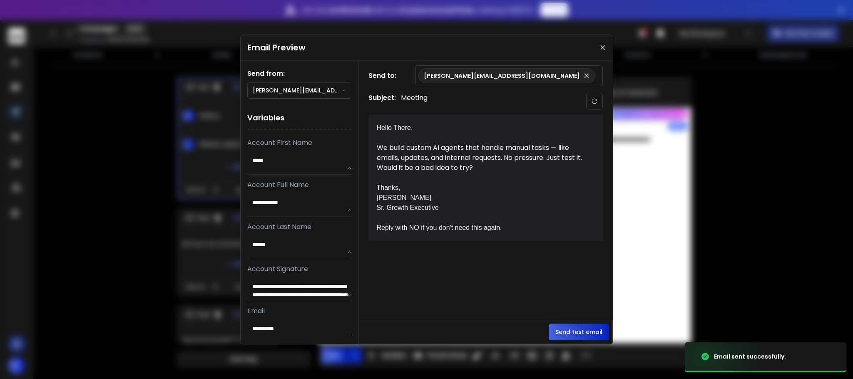
click at [583, 76] on icon at bounding box center [586, 75] width 7 height 7
click at [598, 76] on input at bounding box center [688, 75] width 181 height 15
click at [578, 333] on button "Send test email" at bounding box center [578, 331] width 60 height 17
click at [533, 75] on icon at bounding box center [536, 75] width 7 height 7
click at [522, 75] on input at bounding box center [508, 75] width 181 height 15
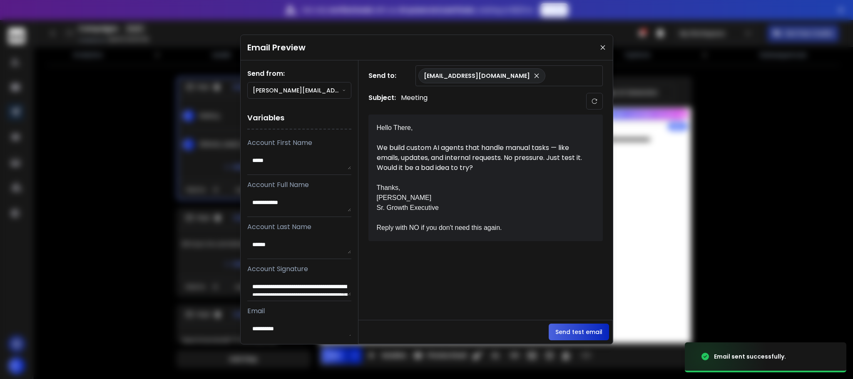
click at [597, 333] on button "Send test email" at bounding box center [578, 331] width 60 height 17
click at [467, 72] on div "[EMAIL_ADDRESS][DOMAIN_NAME]" at bounding box center [481, 75] width 127 height 15
click at [533, 74] on icon at bounding box center [536, 75] width 7 height 7
click at [548, 74] on input at bounding box center [638, 75] width 181 height 15
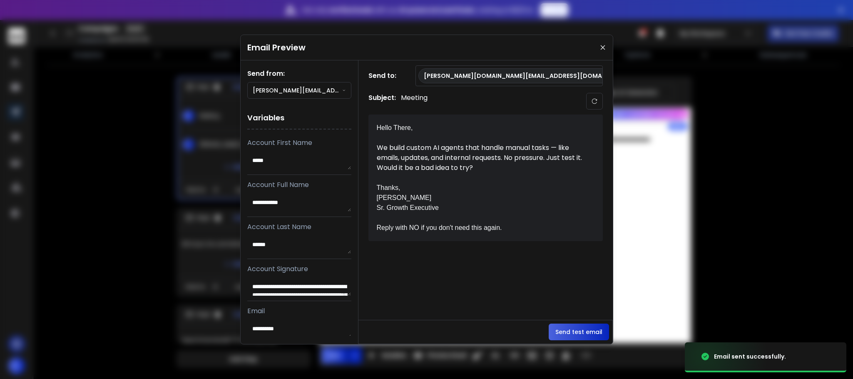
click at [578, 342] on div "Send test email" at bounding box center [485, 332] width 254 height 24
click at [581, 323] on button "Send test email" at bounding box center [578, 331] width 60 height 17
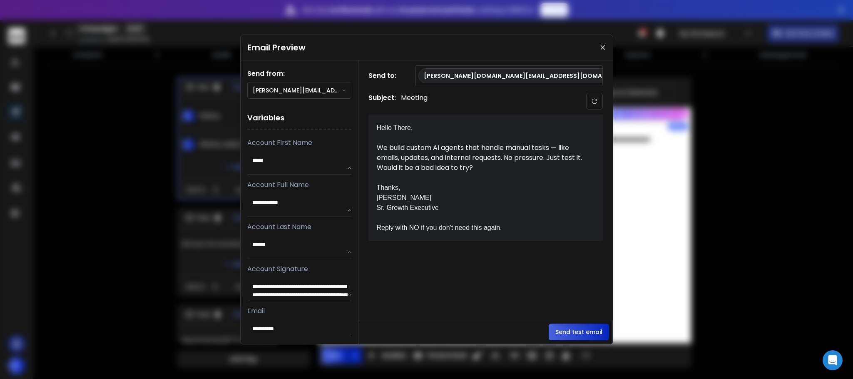
click at [635, 75] on icon at bounding box center [638, 75] width 7 height 7
click at [541, 75] on input at bounding box center [508, 75] width 181 height 15
click at [577, 321] on div "Send test email" at bounding box center [485, 332] width 254 height 24
click at [586, 336] on button "Send test email" at bounding box center [578, 331] width 60 height 17
click at [583, 76] on icon at bounding box center [586, 75] width 7 height 7
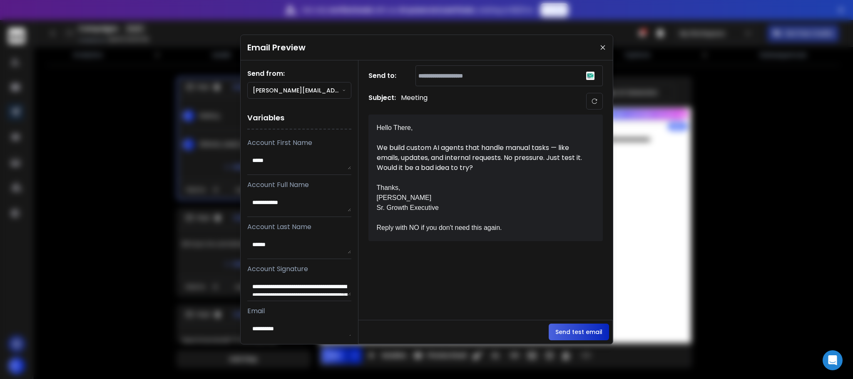
click at [543, 76] on input at bounding box center [508, 75] width 181 height 15
click at [583, 335] on button "Send test email" at bounding box center [578, 331] width 60 height 17
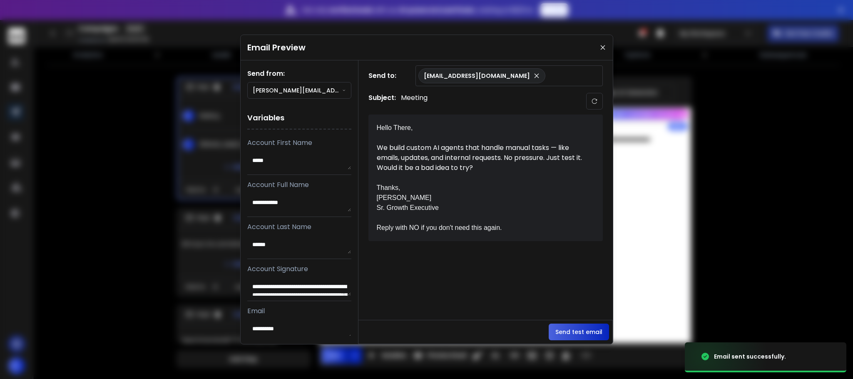
click at [533, 76] on icon at bounding box center [536, 75] width 7 height 7
click at [516, 76] on div "[EMAIL_ADDRESS][DOMAIN_NAME]" at bounding box center [508, 75] width 187 height 21
click at [561, 322] on div "Send test email" at bounding box center [485, 332] width 254 height 24
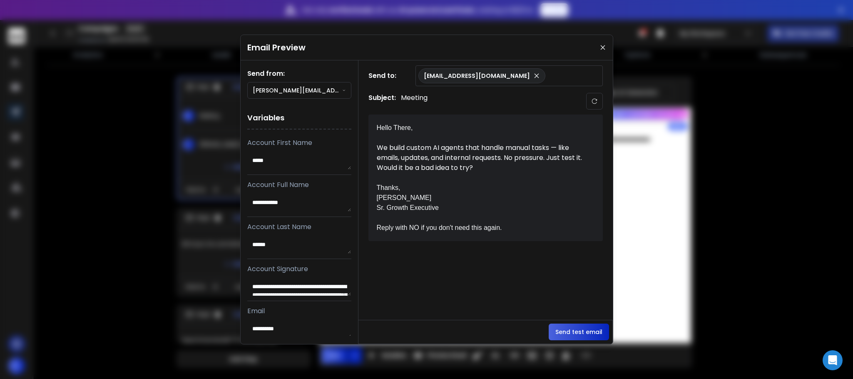
click at [533, 73] on icon at bounding box center [536, 75] width 7 height 7
click at [523, 73] on input at bounding box center [508, 75] width 181 height 15
click at [578, 331] on button "Send test email" at bounding box center [578, 331] width 60 height 17
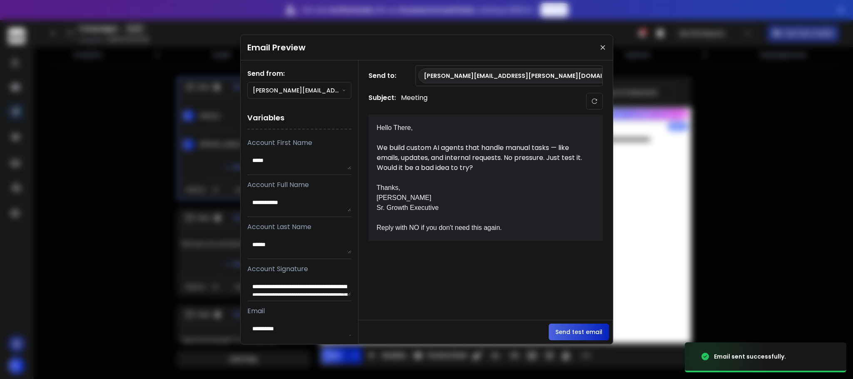
click at [633, 74] on icon at bounding box center [636, 75] width 7 height 7
click at [530, 74] on input at bounding box center [508, 75] width 181 height 15
click at [561, 335] on button "Send test email" at bounding box center [578, 331] width 60 height 17
click at [533, 74] on icon at bounding box center [536, 75] width 7 height 7
click at [507, 74] on input at bounding box center [508, 75] width 181 height 15
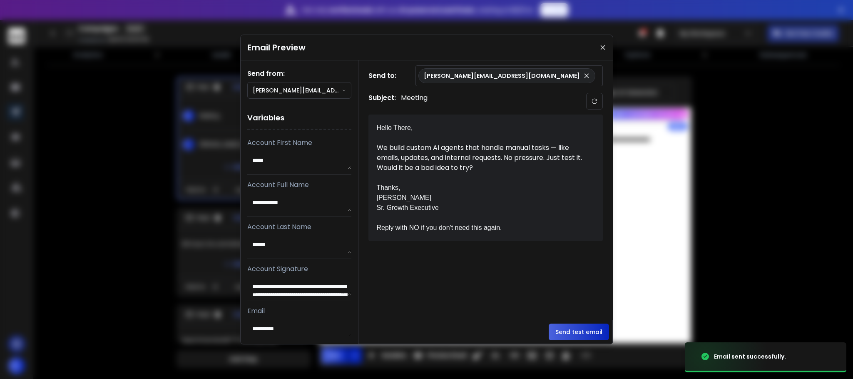
click at [580, 333] on button "Send test email" at bounding box center [578, 331] width 60 height 17
click at [584, 77] on icon at bounding box center [586, 75] width 5 height 5
drag, startPoint x: 576, startPoint y: 340, endPoint x: 572, endPoint y: 330, distance: 10.3
click at [577, 340] on button "Send test email" at bounding box center [578, 331] width 60 height 17
click at [533, 74] on icon at bounding box center [536, 75] width 7 height 7
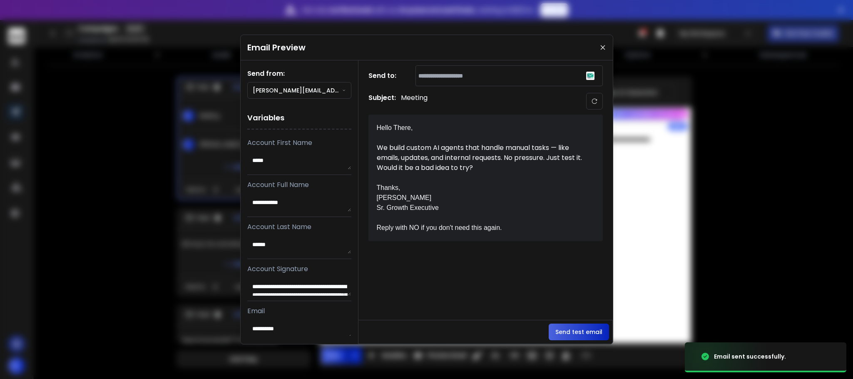
click at [519, 74] on input at bounding box center [508, 75] width 181 height 15
click at [573, 326] on button "Send test email" at bounding box center [578, 331] width 60 height 17
click at [583, 74] on icon at bounding box center [586, 75] width 7 height 7
click at [510, 74] on input at bounding box center [508, 75] width 181 height 15
click at [586, 331] on button "Send test email" at bounding box center [578, 331] width 60 height 17
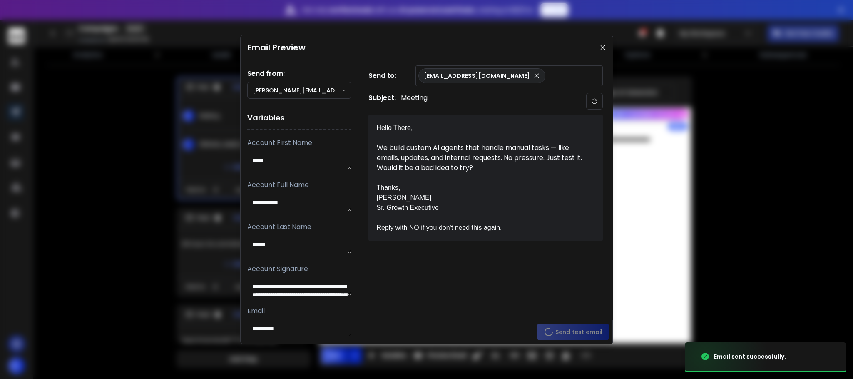
click at [467, 70] on div "[EMAIL_ADDRESS][DOMAIN_NAME]" at bounding box center [481, 75] width 127 height 15
click at [534, 76] on icon at bounding box center [536, 75] width 5 height 5
click at [548, 76] on input at bounding box center [638, 75] width 181 height 15
click at [603, 334] on button "Send test email" at bounding box center [578, 331] width 60 height 17
click at [273, 92] on p "[PERSON_NAME][EMAIL_ADDRESS][PERSON_NAME][DOMAIN_NAME]" at bounding box center [298, 90] width 90 height 8
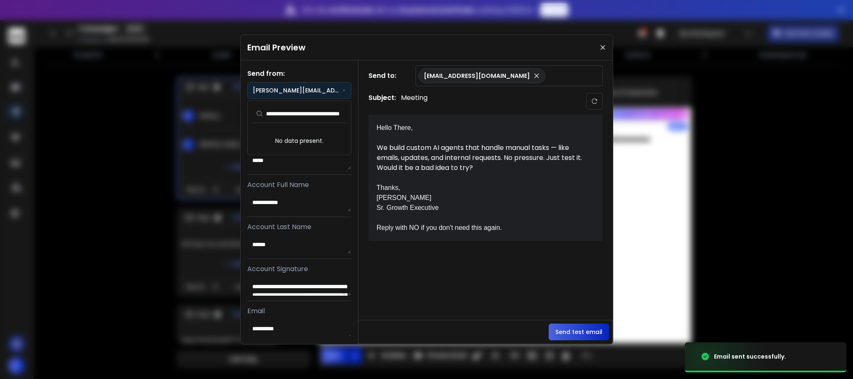
scroll to position [0, 37]
type input "**********"
click at [321, 62] on div "**********" at bounding box center [427, 202] width 372 height 284
click at [311, 89] on p "[PERSON_NAME][EMAIL_ADDRESS][PERSON_NAME][DOMAIN_NAME]" at bounding box center [298, 90] width 90 height 8
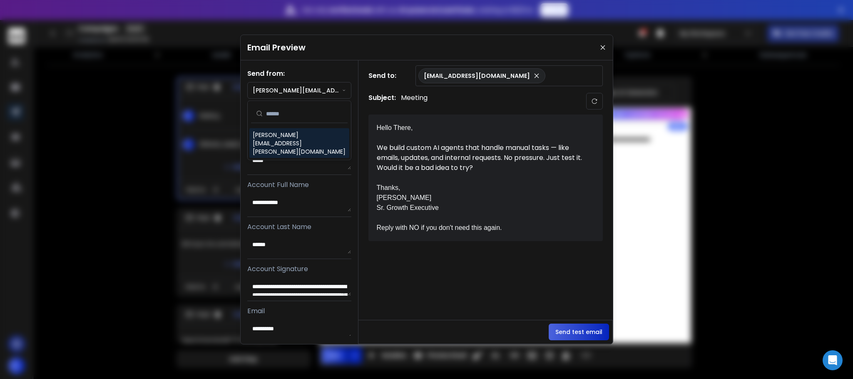
click at [301, 138] on div "[PERSON_NAME][EMAIL_ADDRESS][PERSON_NAME][DOMAIN_NAME]" at bounding box center [299, 143] width 93 height 25
type textarea "*********"
type textarea "**********"
type textarea "*******"
type textarea "**********"
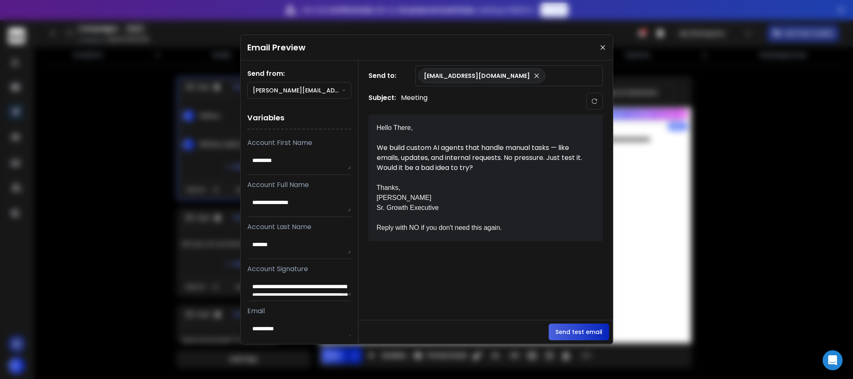
click at [533, 77] on icon at bounding box center [536, 75] width 7 height 7
click at [431, 74] on input at bounding box center [508, 75] width 181 height 15
click at [573, 280] on div "Send to: [PERSON_NAME][EMAIL_ADDRESS][DOMAIN_NAME] Subject: Meeting Hello There…" at bounding box center [485, 202] width 255 height 284
click at [579, 325] on button "Send test email" at bounding box center [578, 331] width 60 height 17
click at [324, 90] on p "[PERSON_NAME][EMAIL_ADDRESS][PERSON_NAME][DOMAIN_NAME]" at bounding box center [298, 90] width 90 height 8
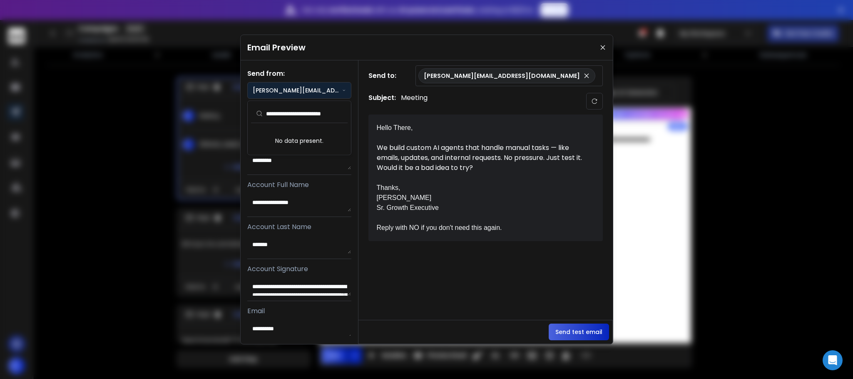
scroll to position [0, 7]
type input "**********"
click at [336, 47] on div "Email Preview" at bounding box center [427, 47] width 372 height 25
click at [320, 86] on p "[PERSON_NAME][EMAIL_ADDRESS][PERSON_NAME][DOMAIN_NAME]" at bounding box center [298, 90] width 90 height 8
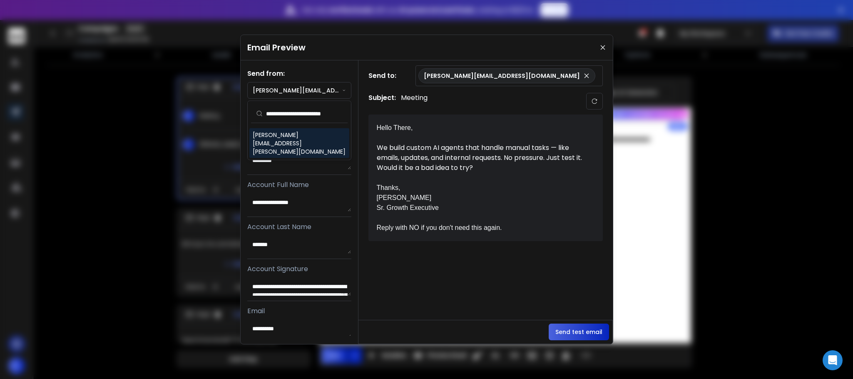
scroll to position [0, 7]
type input "**********"
click at [306, 133] on div "[PERSON_NAME][EMAIL_ADDRESS][PERSON_NAME][DOMAIN_NAME]" at bounding box center [299, 142] width 93 height 25
type textarea "****"
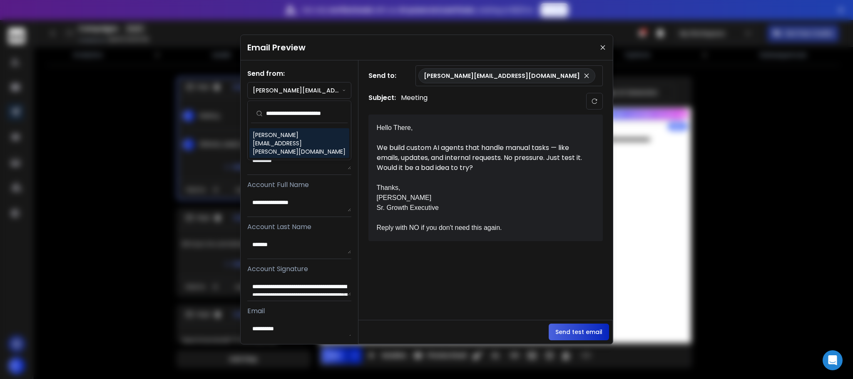
type textarea "**********"
type textarea "******"
type textarea "**********"
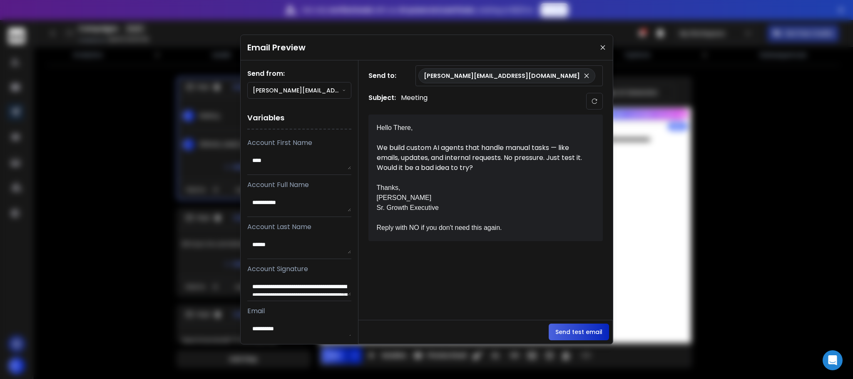
click at [588, 323] on button "Send test email" at bounding box center [578, 331] width 60 height 17
click at [285, 89] on p "[PERSON_NAME][EMAIL_ADDRESS][PERSON_NAME][DOMAIN_NAME]" at bounding box center [298, 90] width 90 height 8
type input "**********"
click at [311, 77] on h1 "Send from:" at bounding box center [299, 74] width 104 height 10
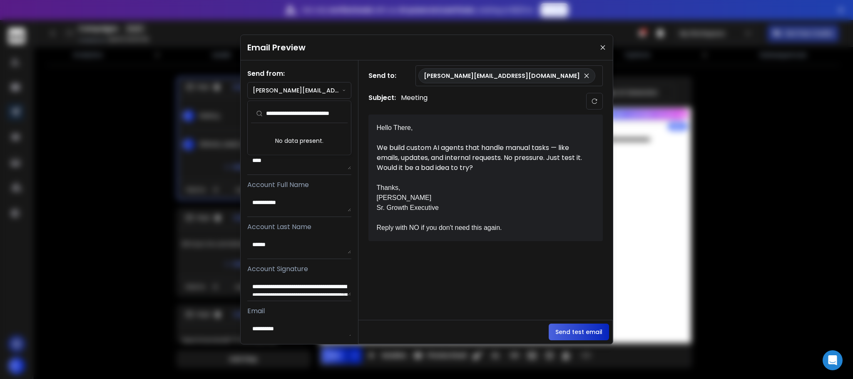
scroll to position [0, 0]
click at [311, 94] on p "[PERSON_NAME][EMAIL_ADDRESS][PERSON_NAME][DOMAIN_NAME]" at bounding box center [298, 90] width 90 height 8
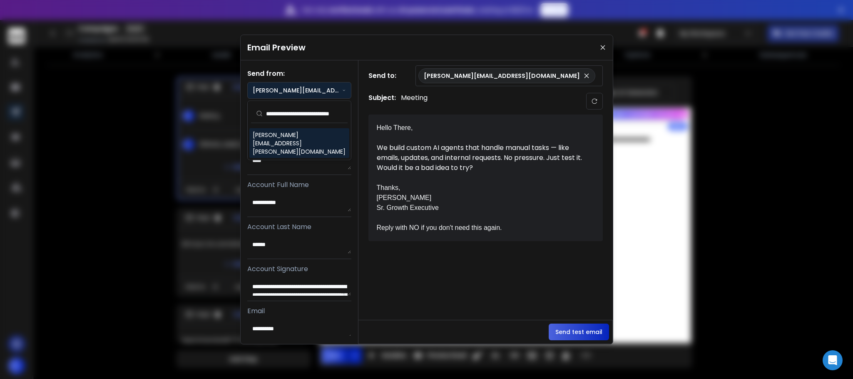
scroll to position [0, 9]
type input "**********"
click at [298, 136] on div "[PERSON_NAME][EMAIL_ADDRESS][PERSON_NAME][DOMAIN_NAME]" at bounding box center [299, 142] width 93 height 25
type textarea "*********"
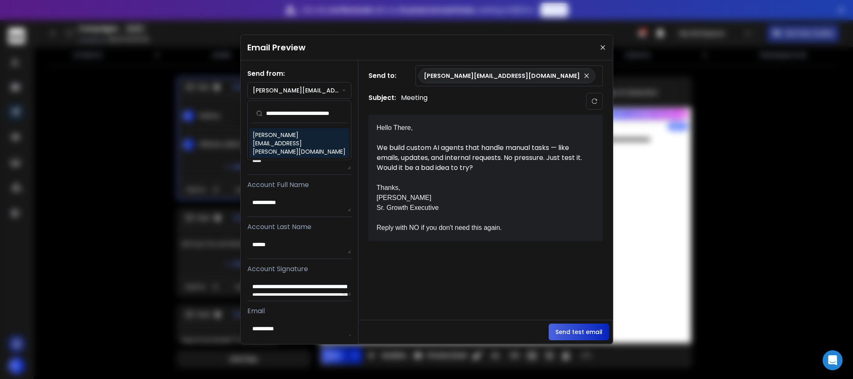
type textarea "**********"
type textarea "*****"
type textarea "**********"
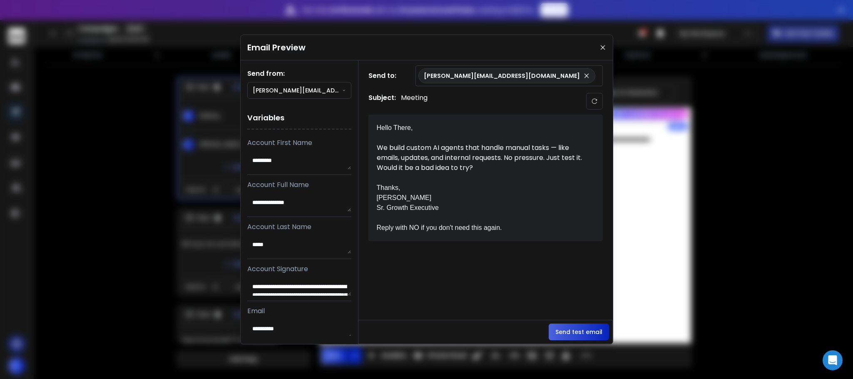
drag, startPoint x: 573, startPoint y: 346, endPoint x: 578, endPoint y: 330, distance: 17.1
click at [573, 342] on div "**********" at bounding box center [426, 189] width 853 height 327
click at [578, 330] on button "Send test email" at bounding box center [578, 331] width 60 height 17
